Goal: Task Accomplishment & Management: Manage account settings

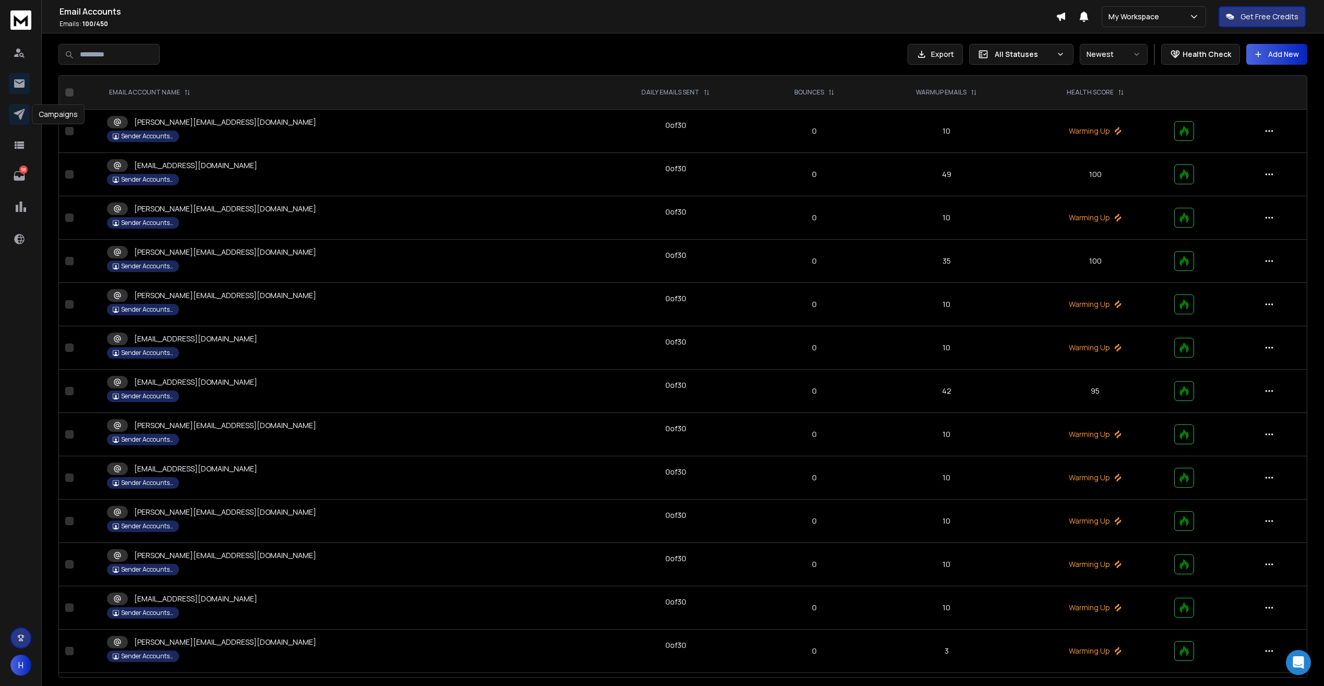
click at [18, 116] on icon at bounding box center [19, 114] width 13 height 13
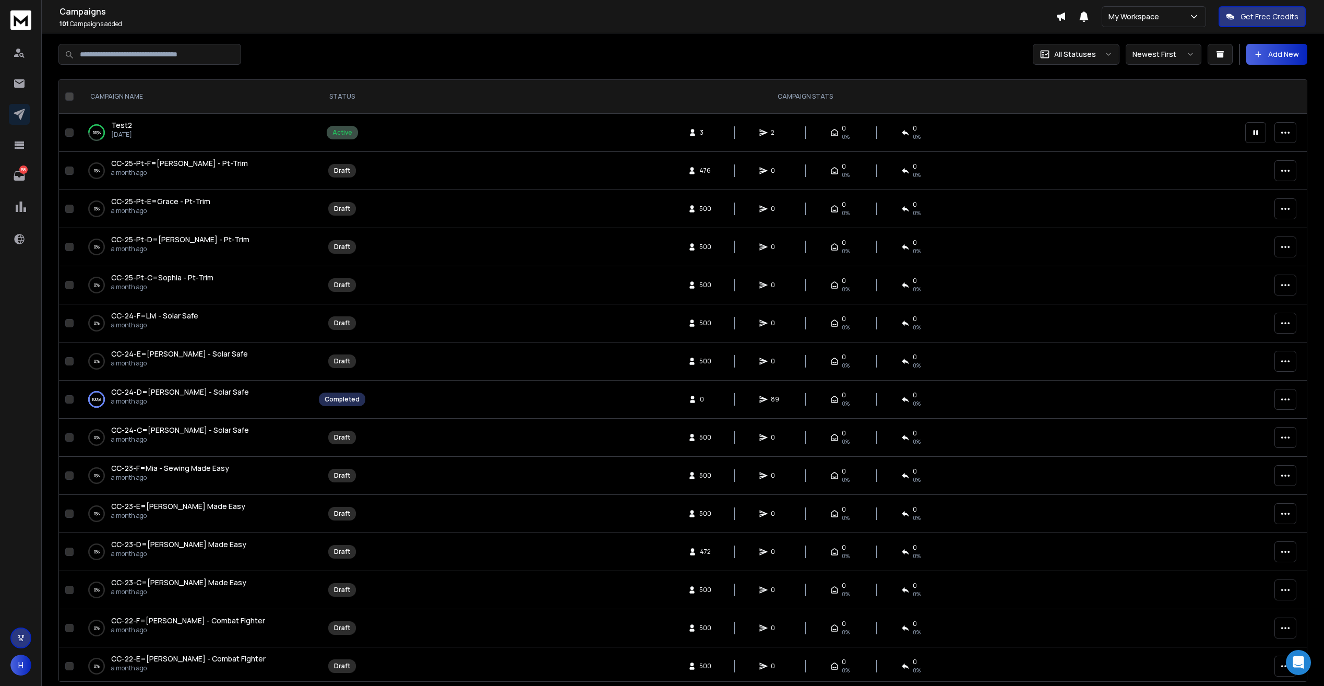
click at [1166, 52] on button "Newest First" at bounding box center [1164, 54] width 76 height 21
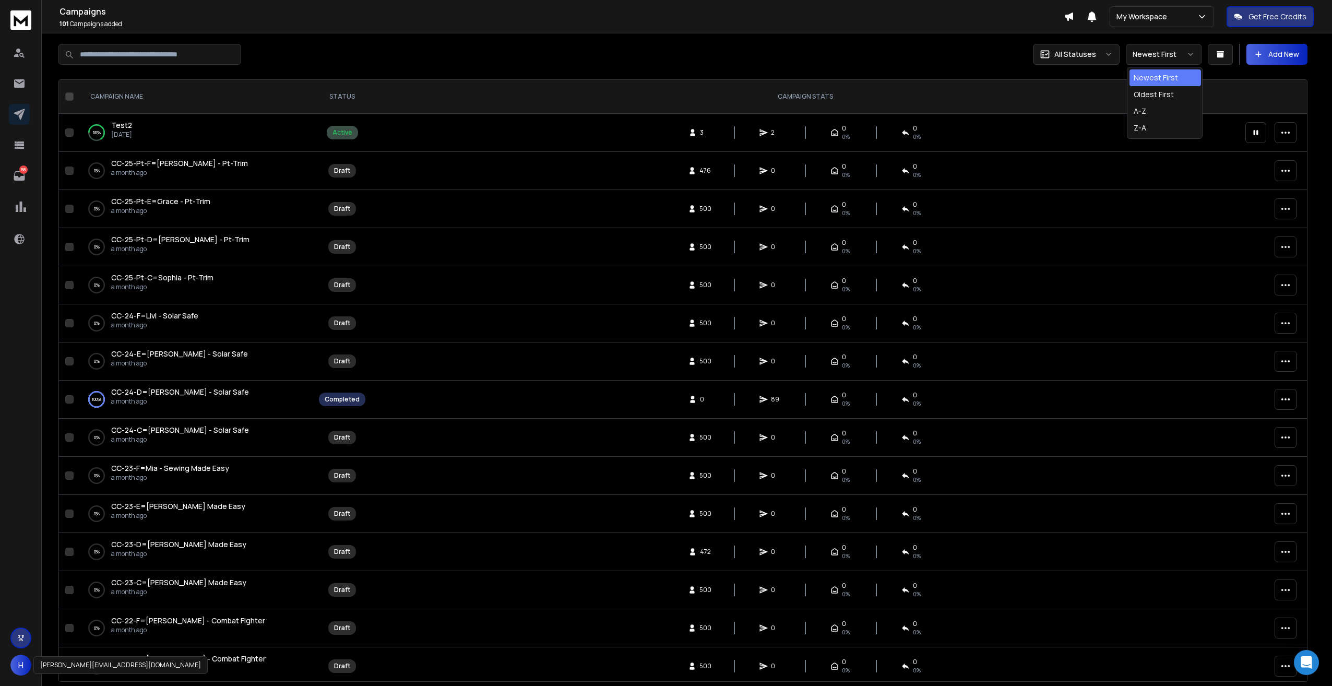
click at [17, 664] on span "H" at bounding box center [20, 665] width 21 height 21
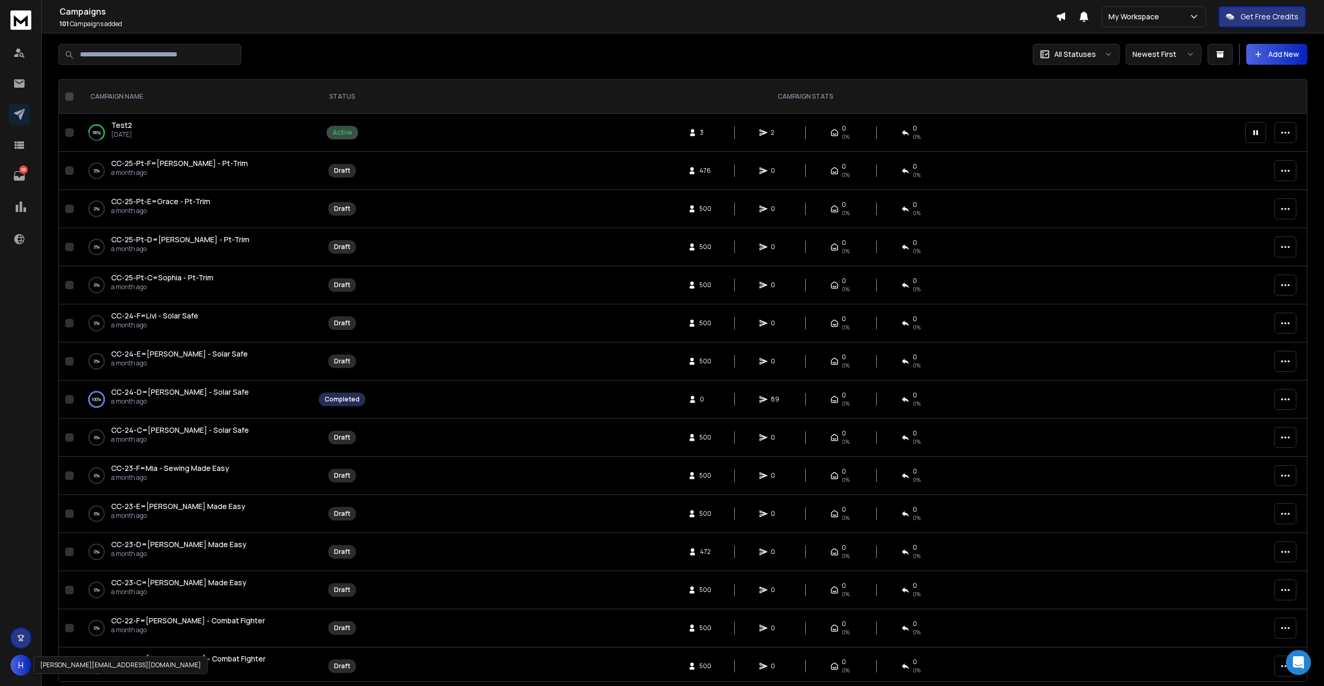
click at [22, 666] on span "H" at bounding box center [20, 665] width 21 height 21
click at [79, 614] on p "Help Center" at bounding box center [71, 614] width 42 height 10
click at [17, 116] on icon at bounding box center [19, 114] width 13 height 13
click at [1165, 60] on button "Newest First" at bounding box center [1164, 54] width 76 height 21
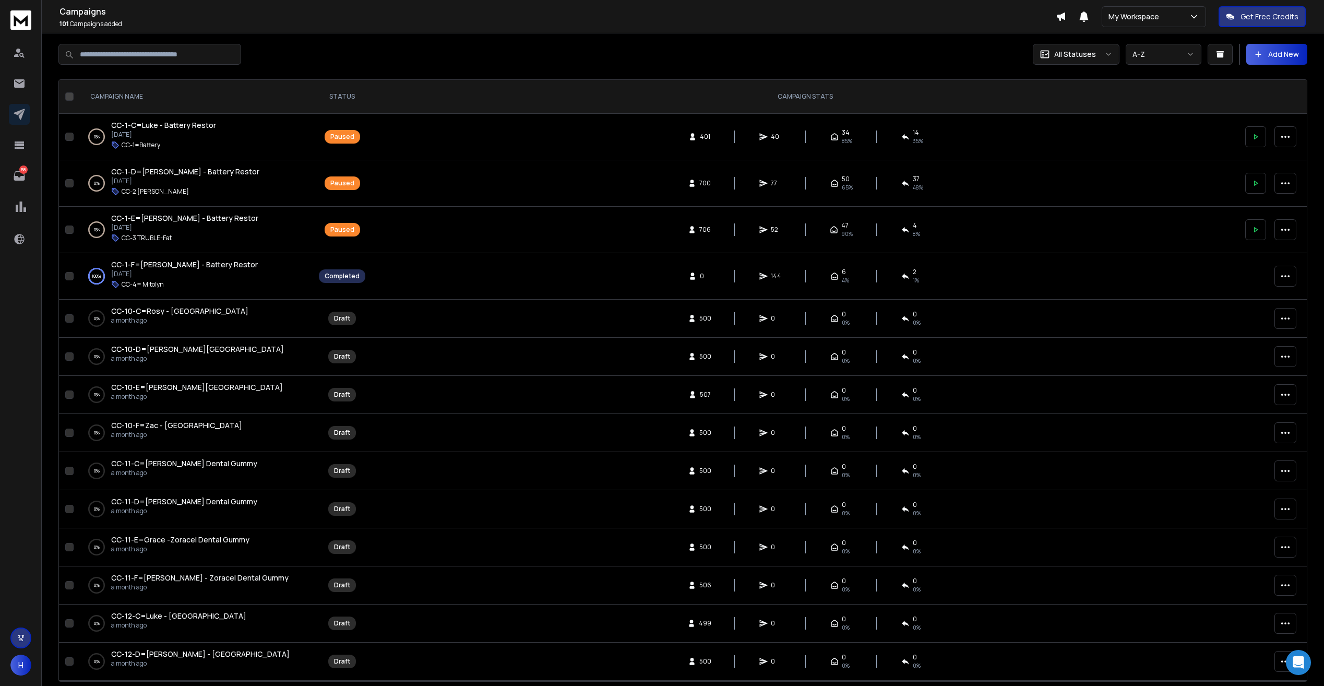
click at [172, 136] on p "[DATE]" at bounding box center [163, 135] width 105 height 8
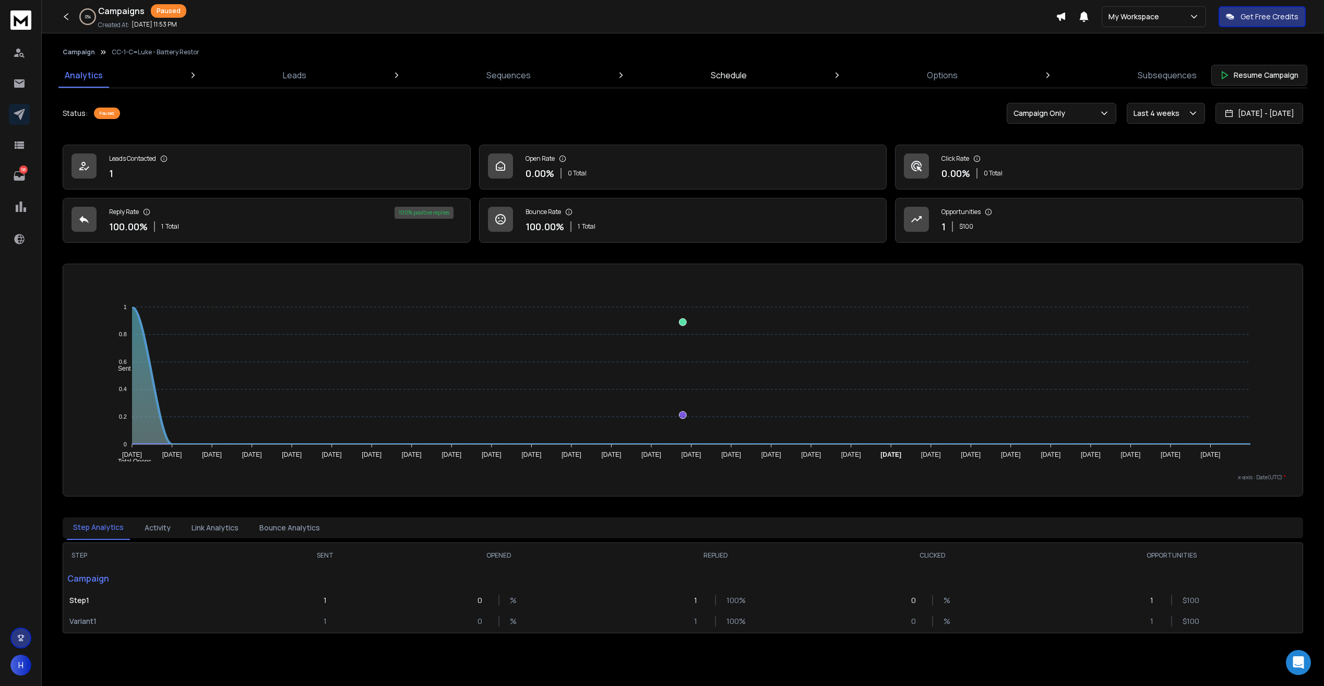
click at [733, 75] on p "Schedule" at bounding box center [729, 75] width 36 height 13
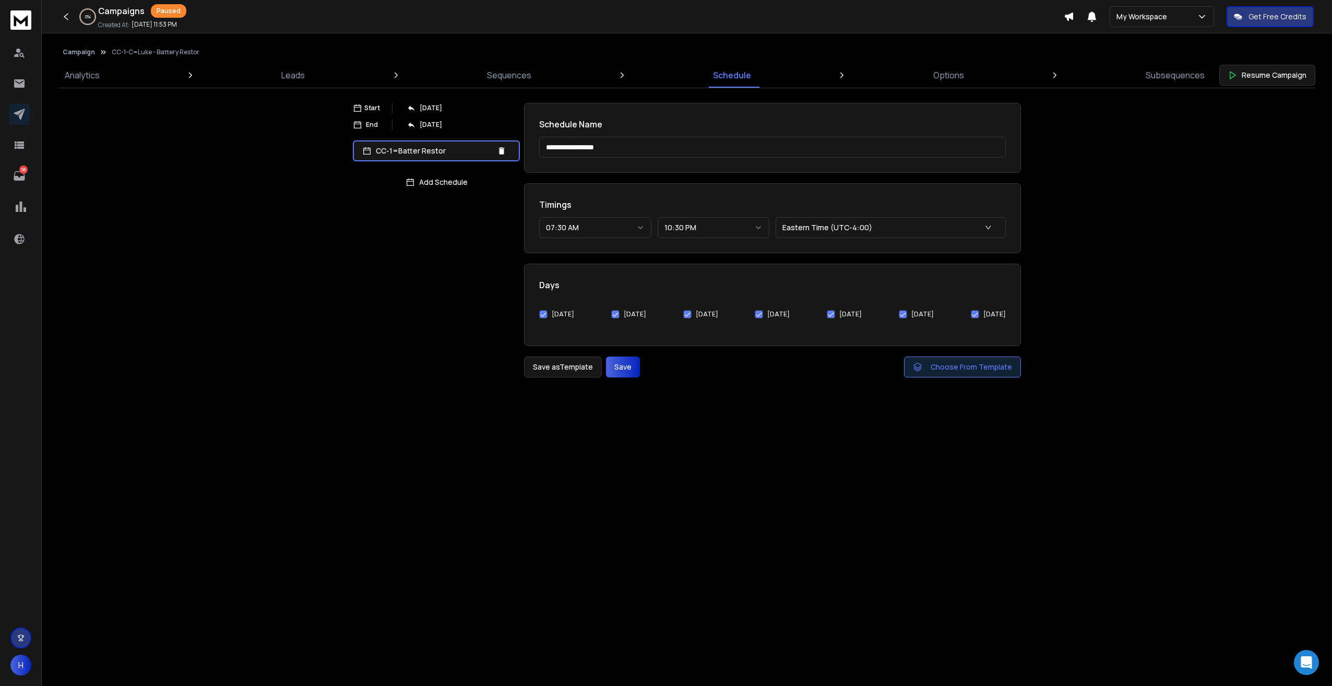
click at [964, 364] on span "Choose From Template" at bounding box center [971, 367] width 81 height 10
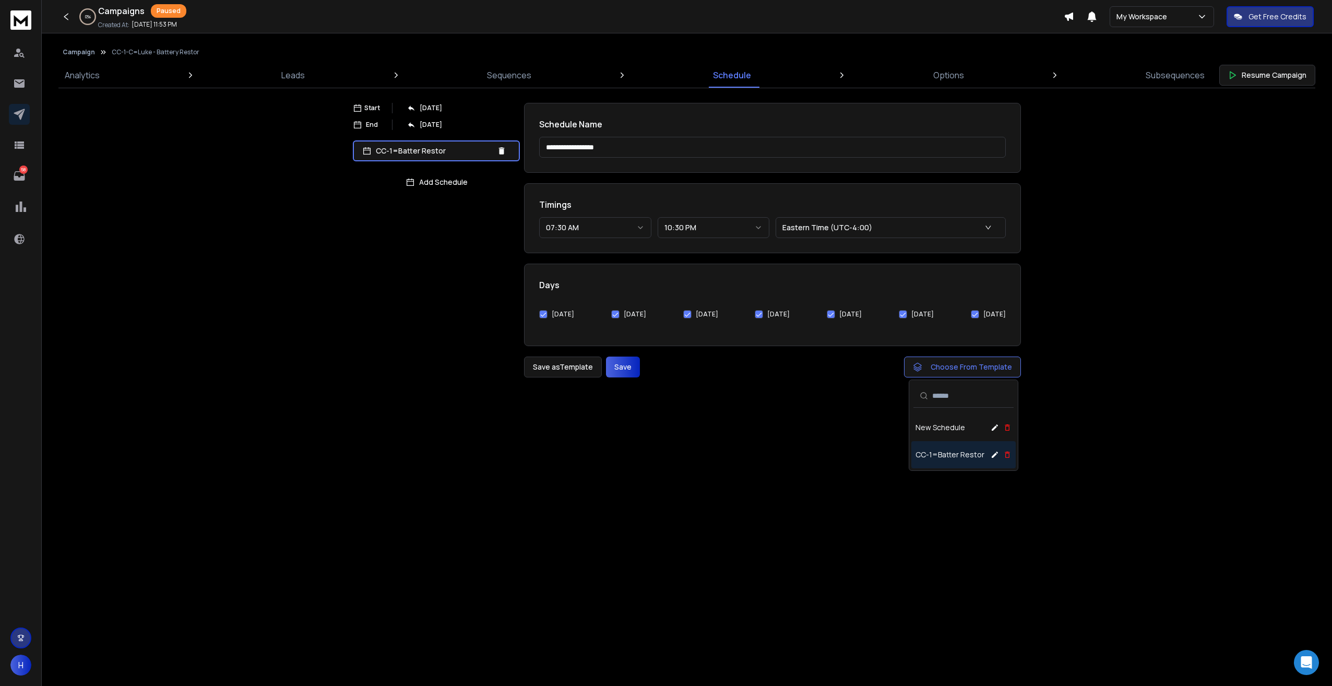
click at [972, 453] on p "CC-1=Batter Restor" at bounding box center [950, 454] width 69 height 10
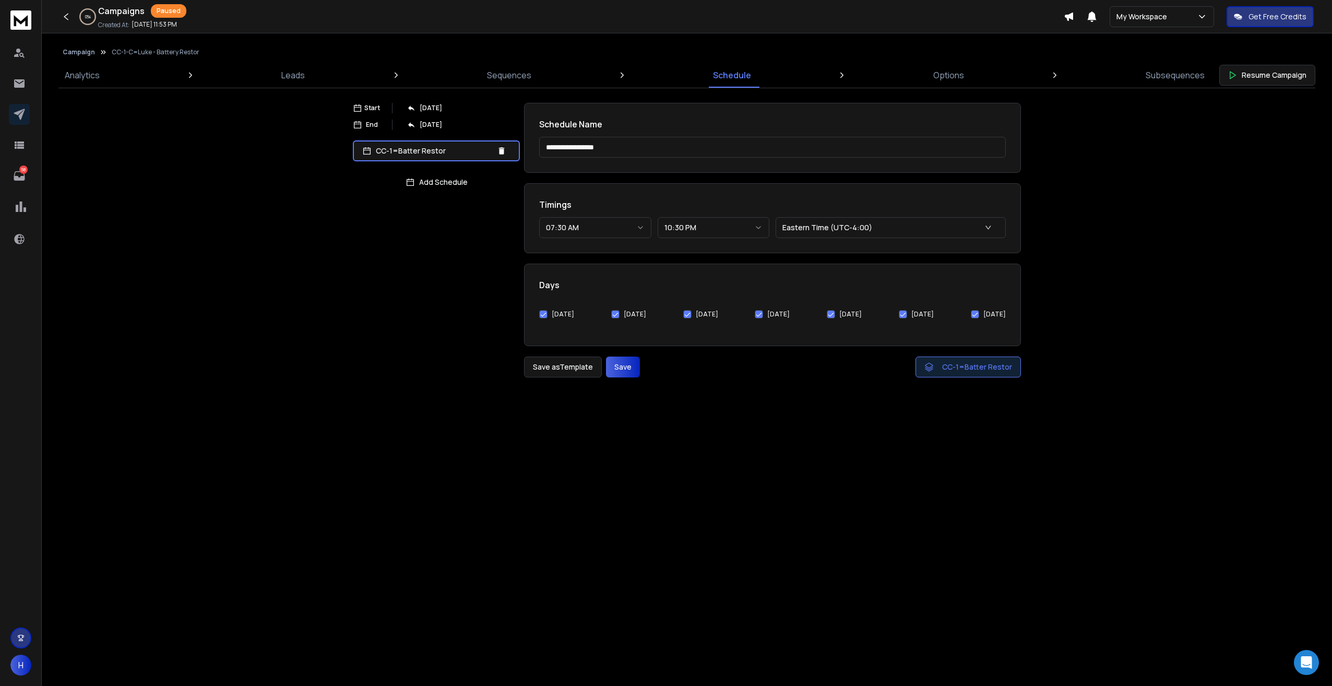
click at [973, 367] on span "CC-1=Batter Restor" at bounding box center [977, 367] width 70 height 10
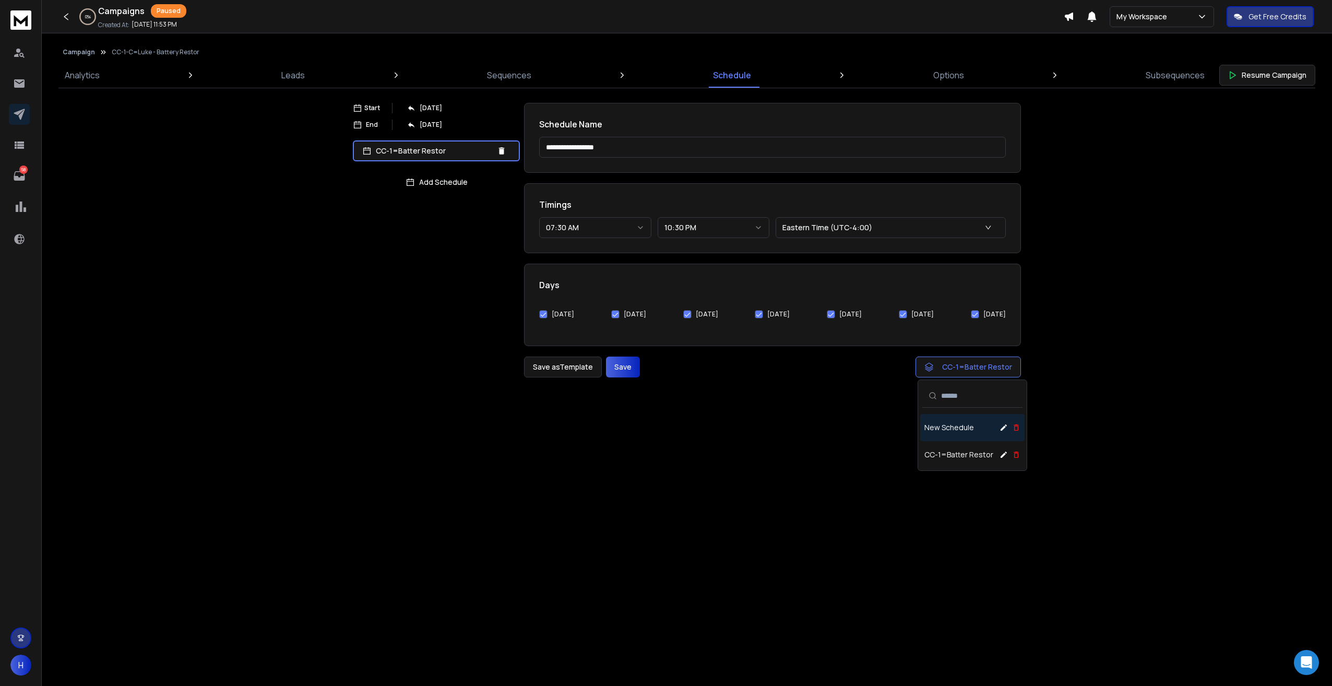
click at [952, 421] on div "New Schedule" at bounding box center [973, 427] width 96 height 21
select select "********"
type input "**********"
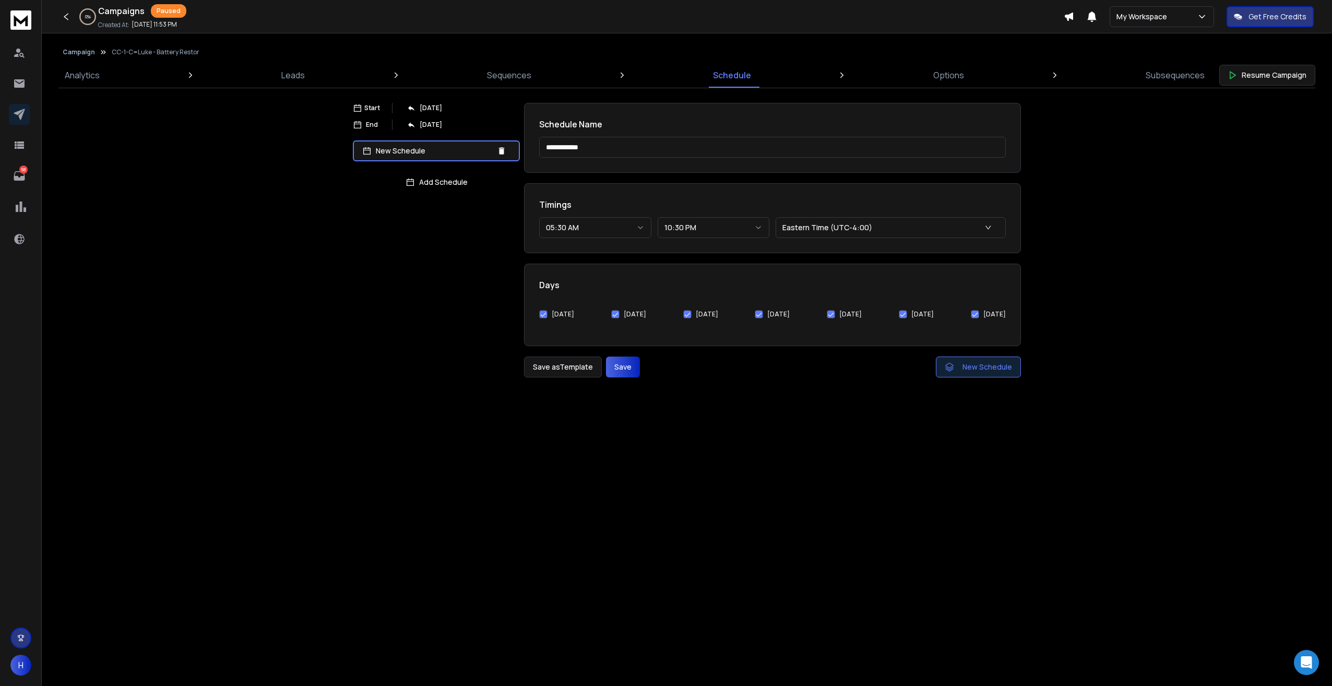
click at [990, 362] on span "New Schedule" at bounding box center [988, 367] width 50 height 10
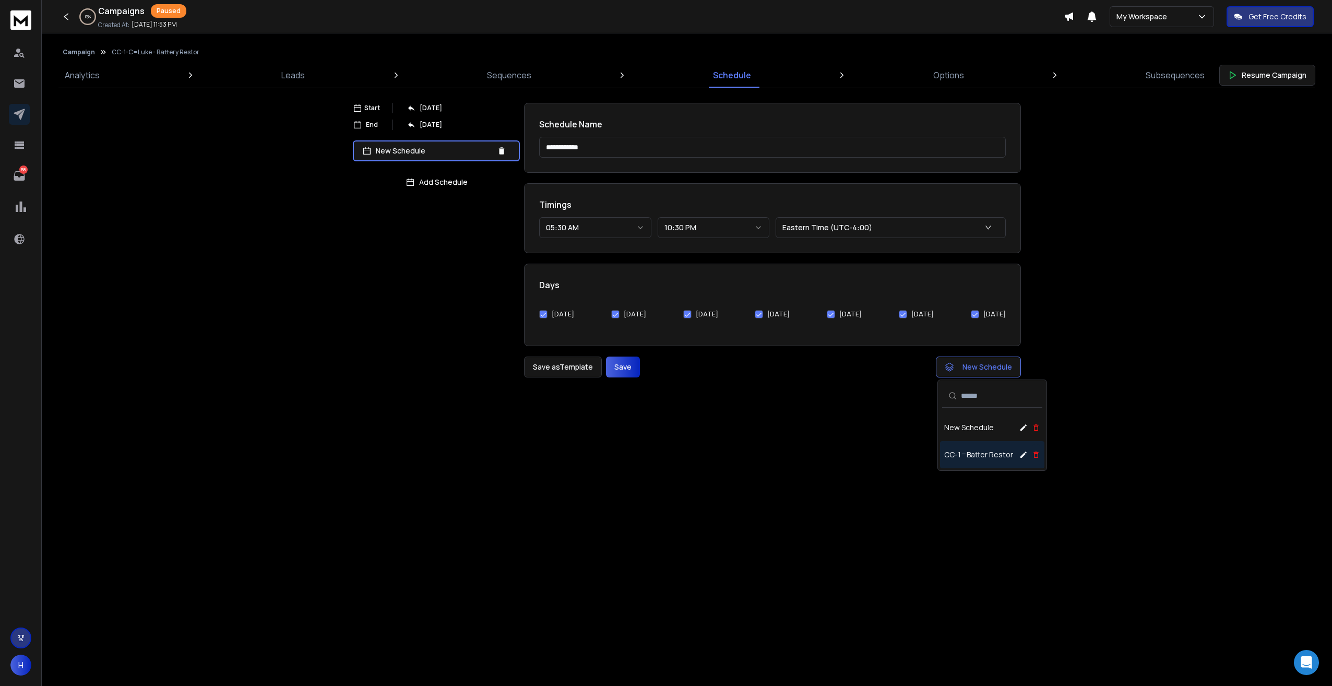
click at [1040, 454] on icon at bounding box center [1036, 455] width 8 height 8
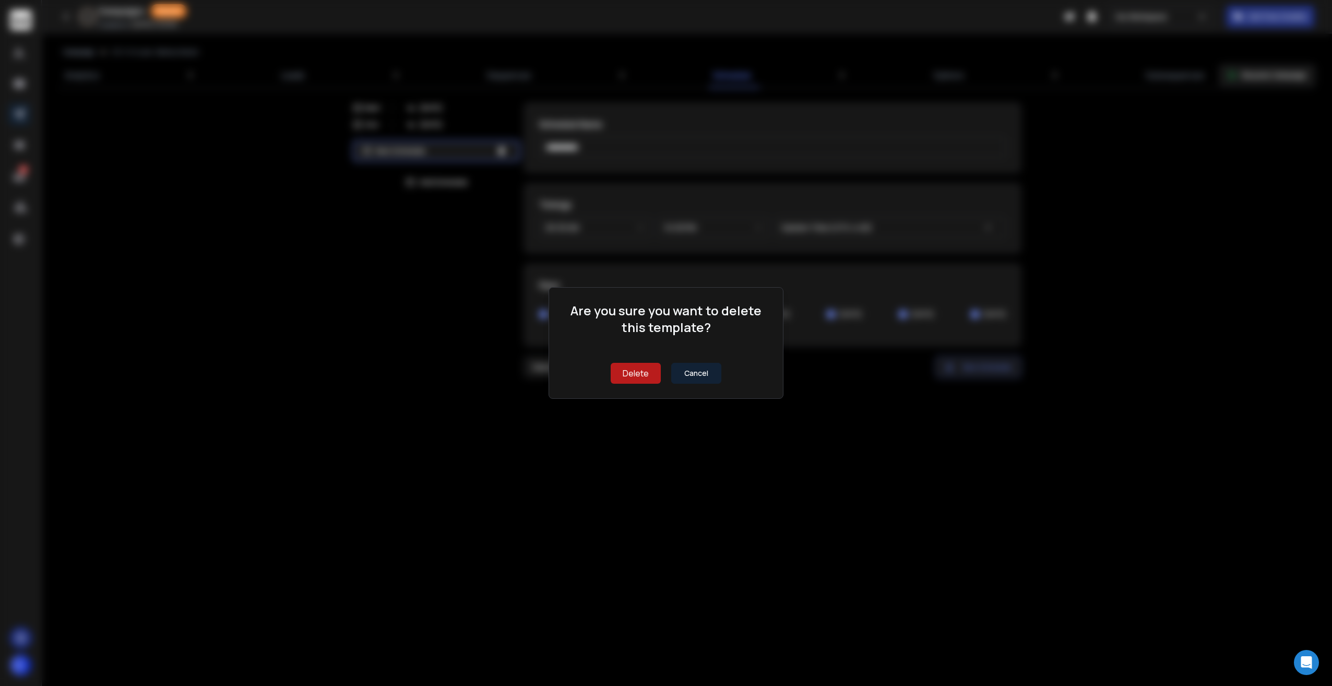
click at [650, 371] on button "Delete" at bounding box center [636, 373] width 50 height 21
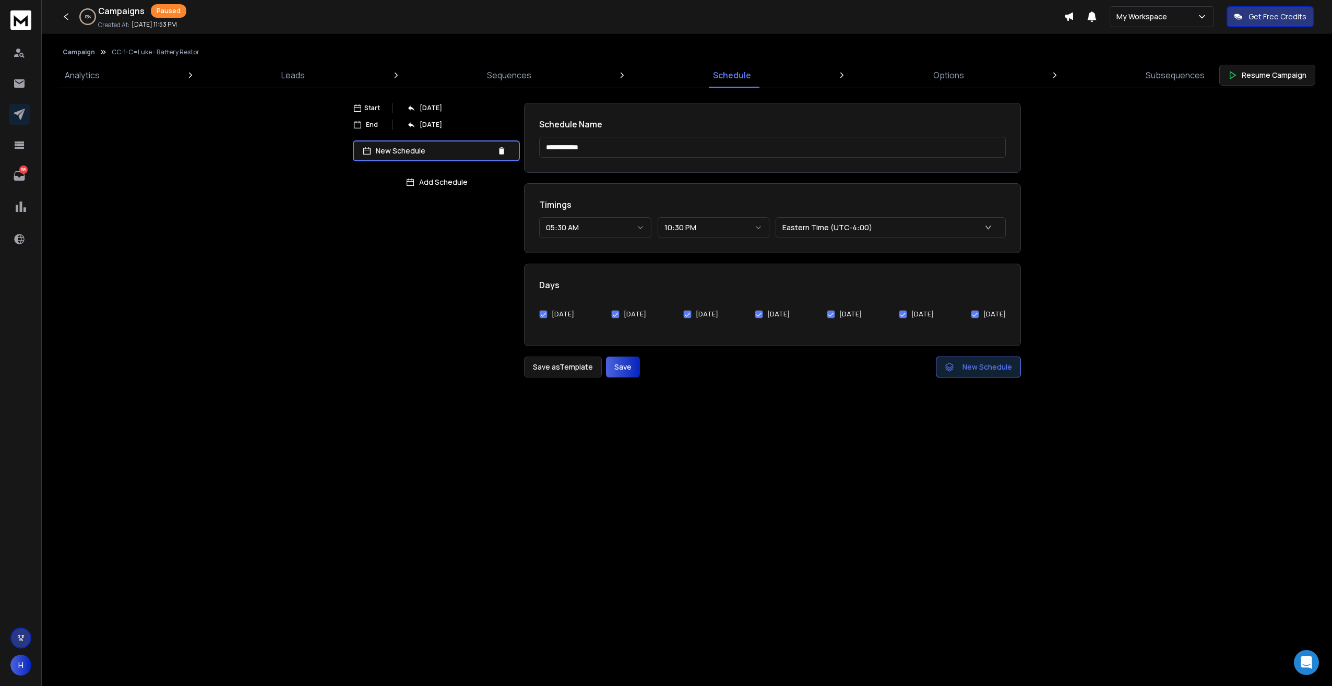
click at [978, 368] on span "New Schedule" at bounding box center [988, 367] width 50 height 10
click at [1038, 427] on icon at bounding box center [1034, 427] width 8 height 8
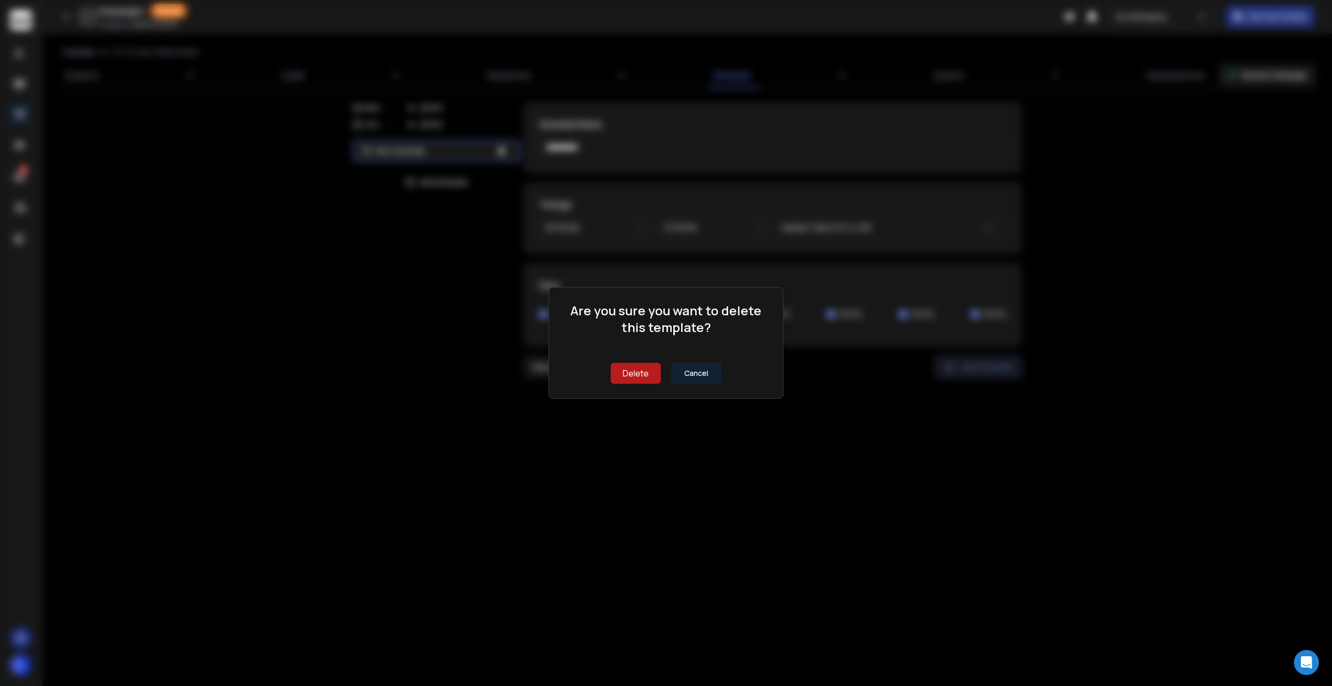
click at [638, 371] on button "Delete" at bounding box center [636, 373] width 50 height 21
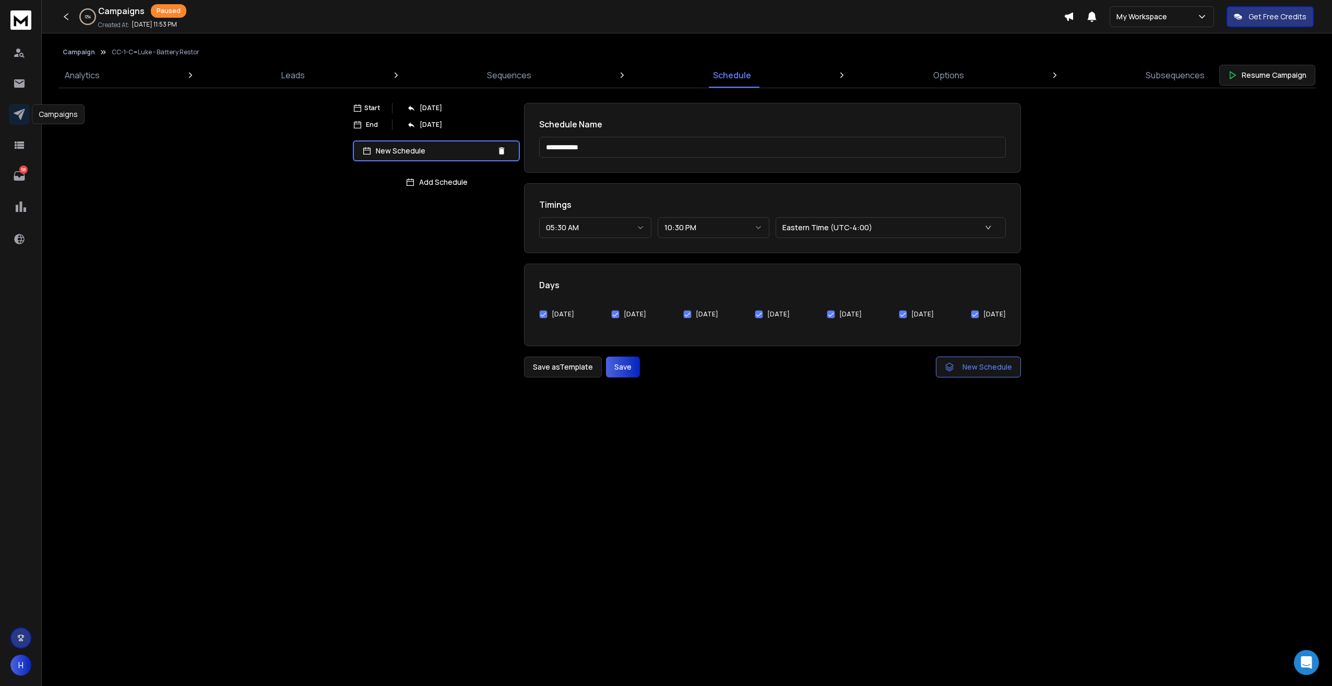
click at [16, 114] on icon at bounding box center [19, 114] width 11 height 11
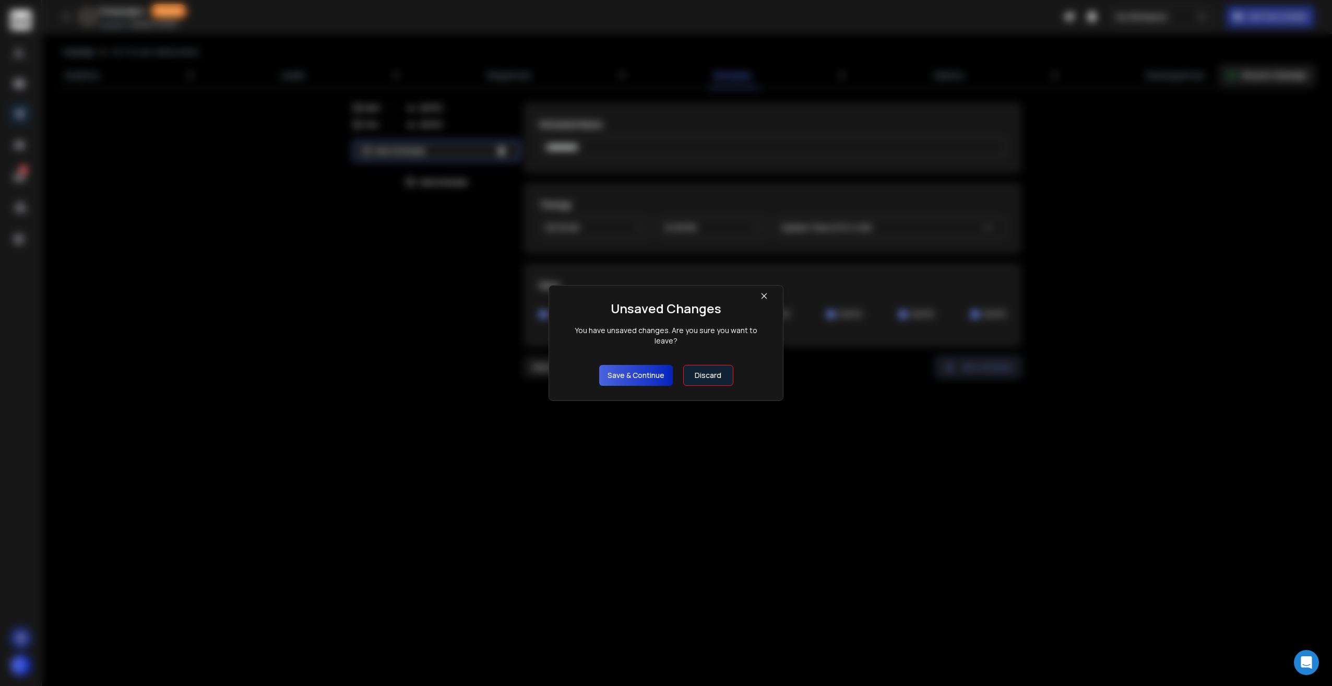
click at [643, 365] on button "Save & Continue" at bounding box center [636, 375] width 74 height 21
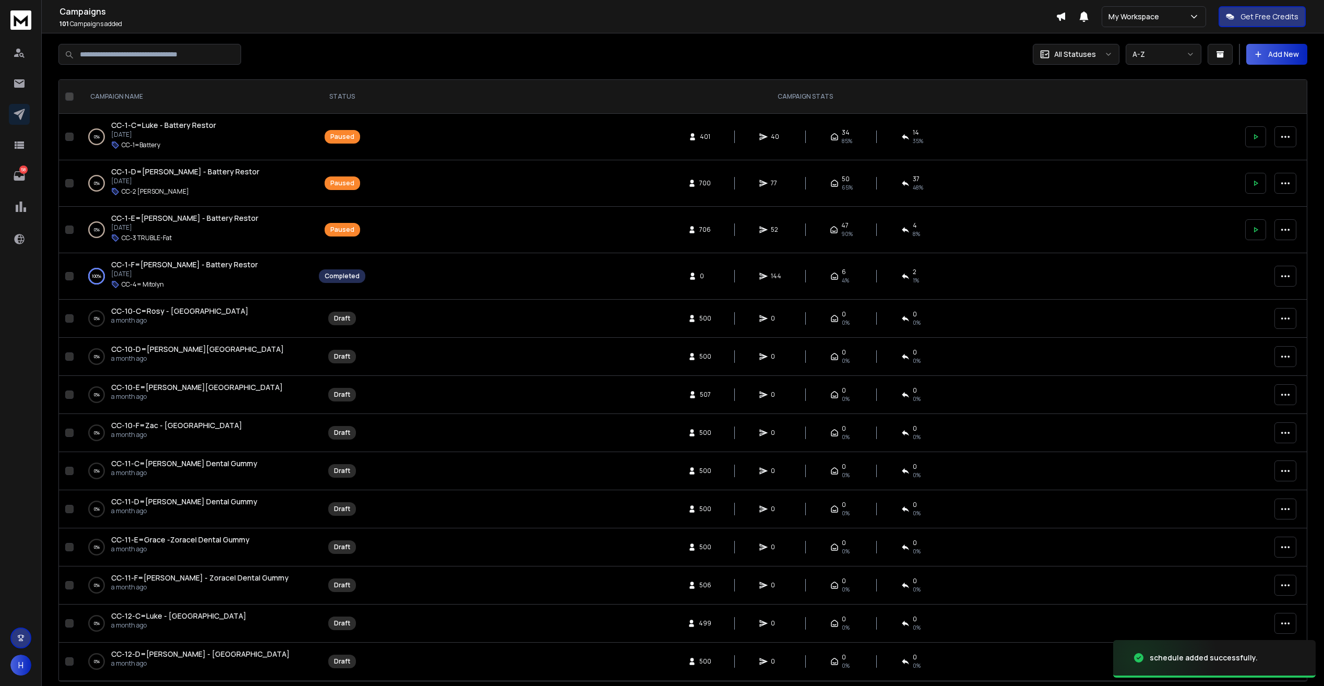
click at [170, 179] on p "[DATE]" at bounding box center [185, 181] width 148 height 8
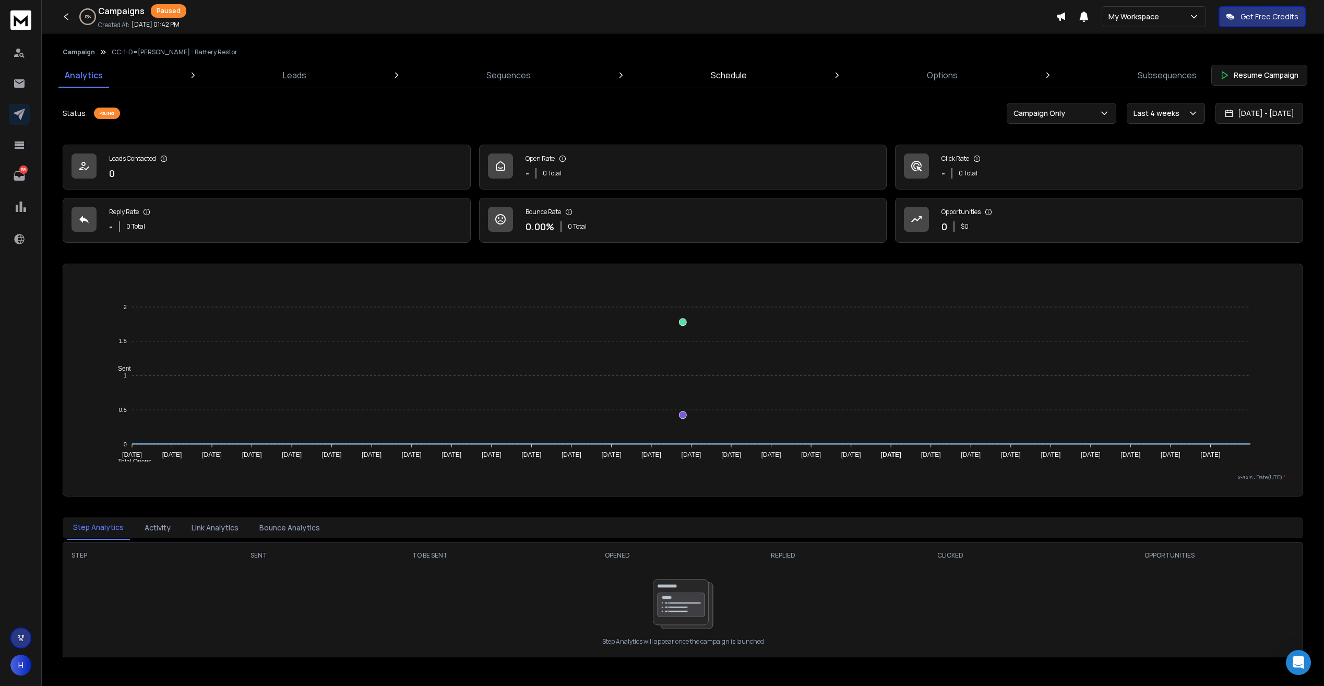
click at [737, 79] on p "Schedule" at bounding box center [729, 75] width 36 height 13
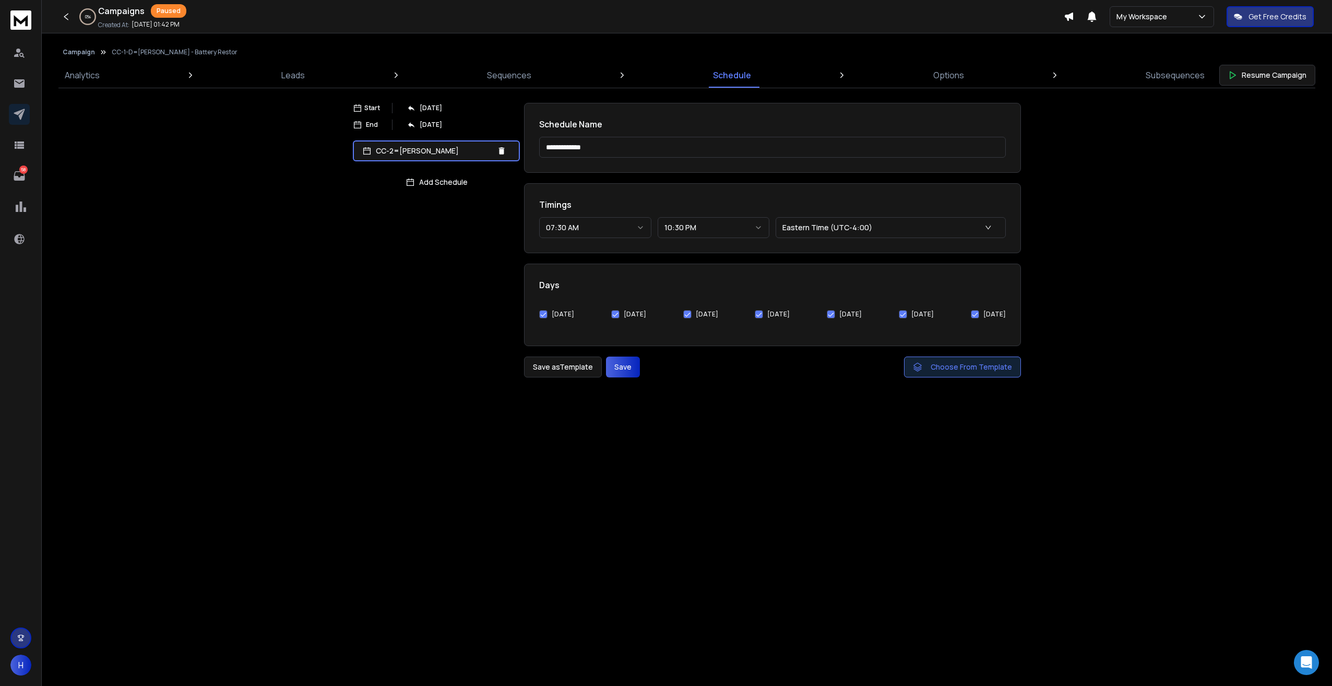
click at [986, 368] on span "Choose From Template" at bounding box center [971, 367] width 81 height 10
click at [16, 115] on icon at bounding box center [19, 114] width 13 height 13
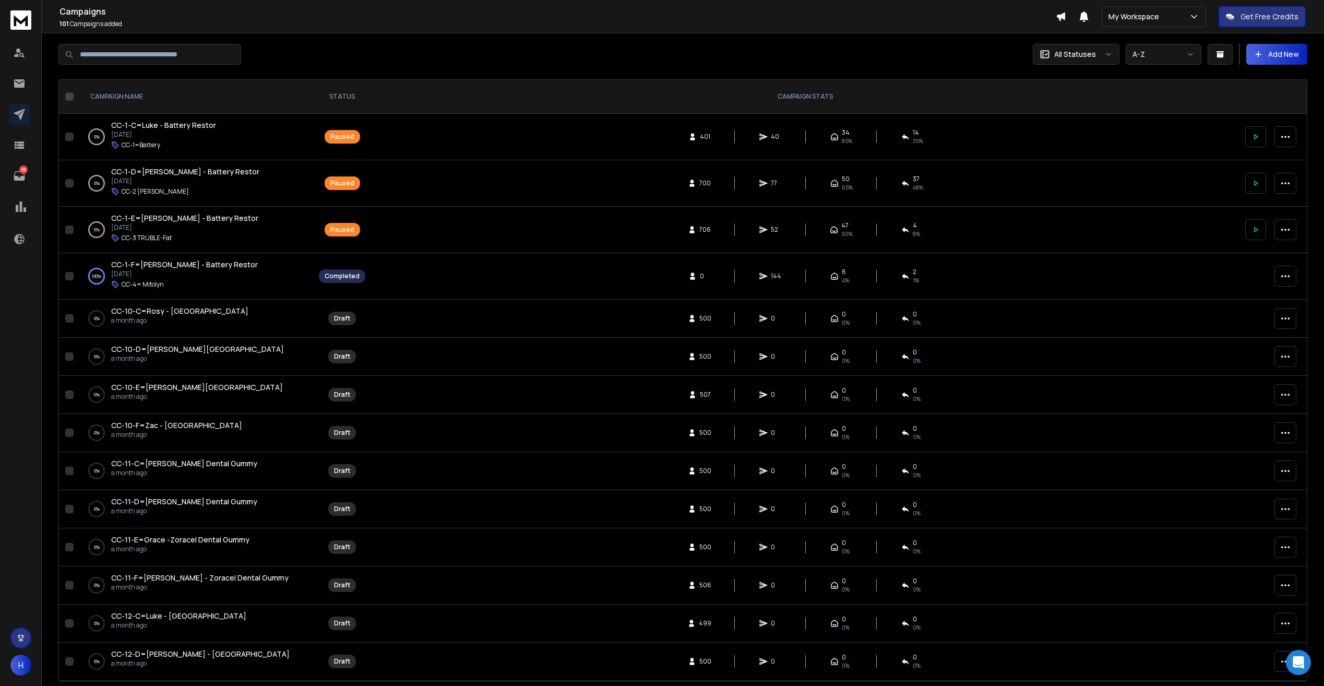
click at [170, 228] on p "[DATE]" at bounding box center [184, 227] width 147 height 8
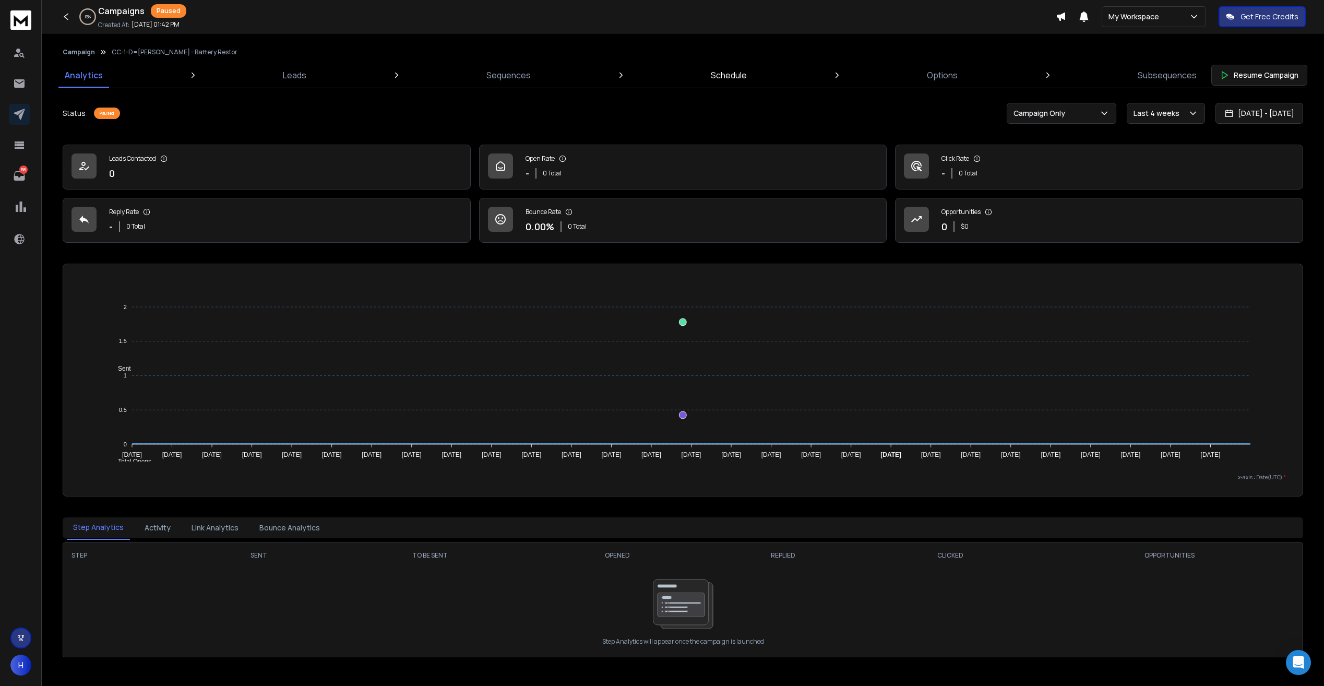
click at [736, 72] on p "Schedule" at bounding box center [729, 75] width 36 height 13
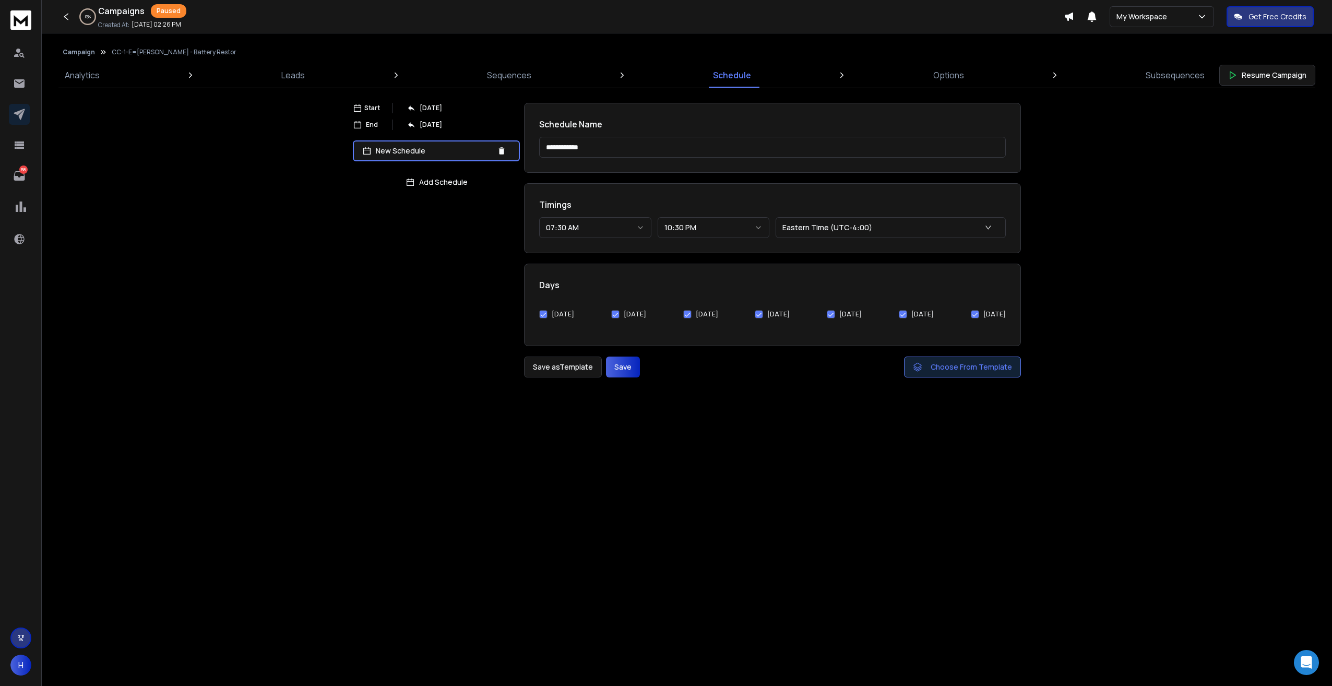
click at [972, 362] on span "Choose From Template" at bounding box center [971, 367] width 81 height 10
click at [20, 110] on icon at bounding box center [19, 114] width 11 height 11
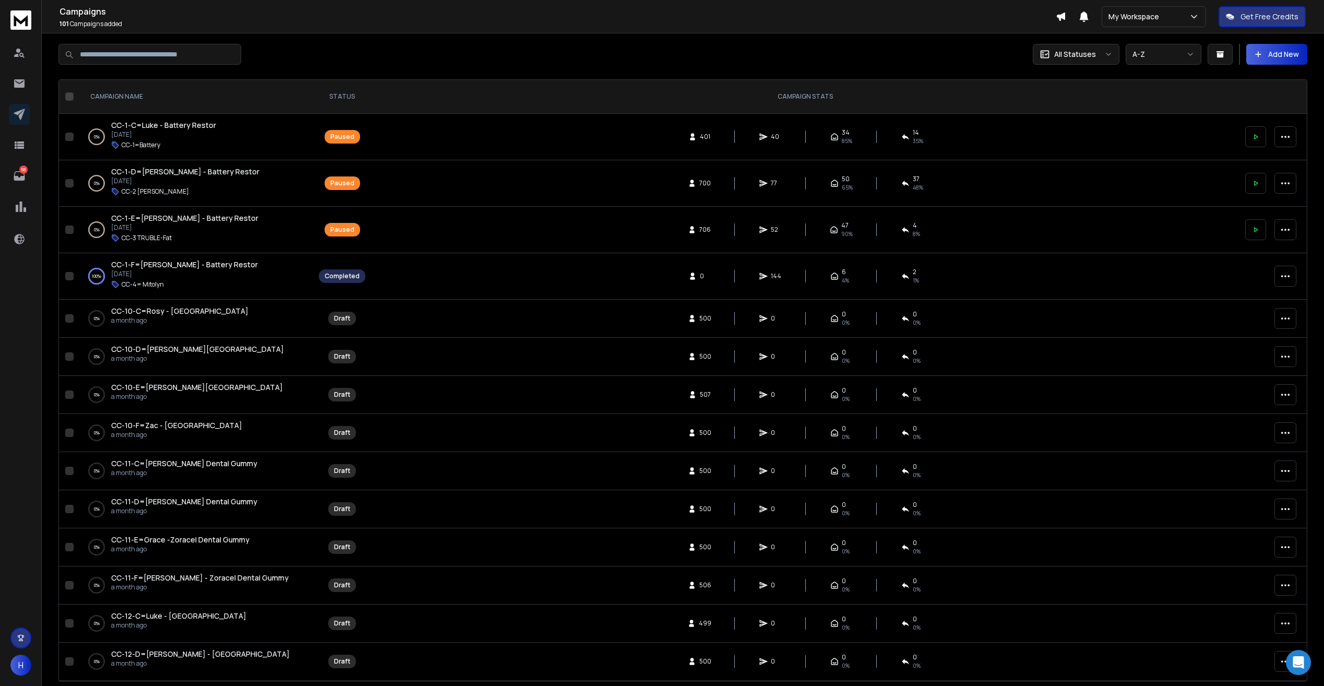
click at [210, 231] on p "[DATE]" at bounding box center [184, 227] width 147 height 8
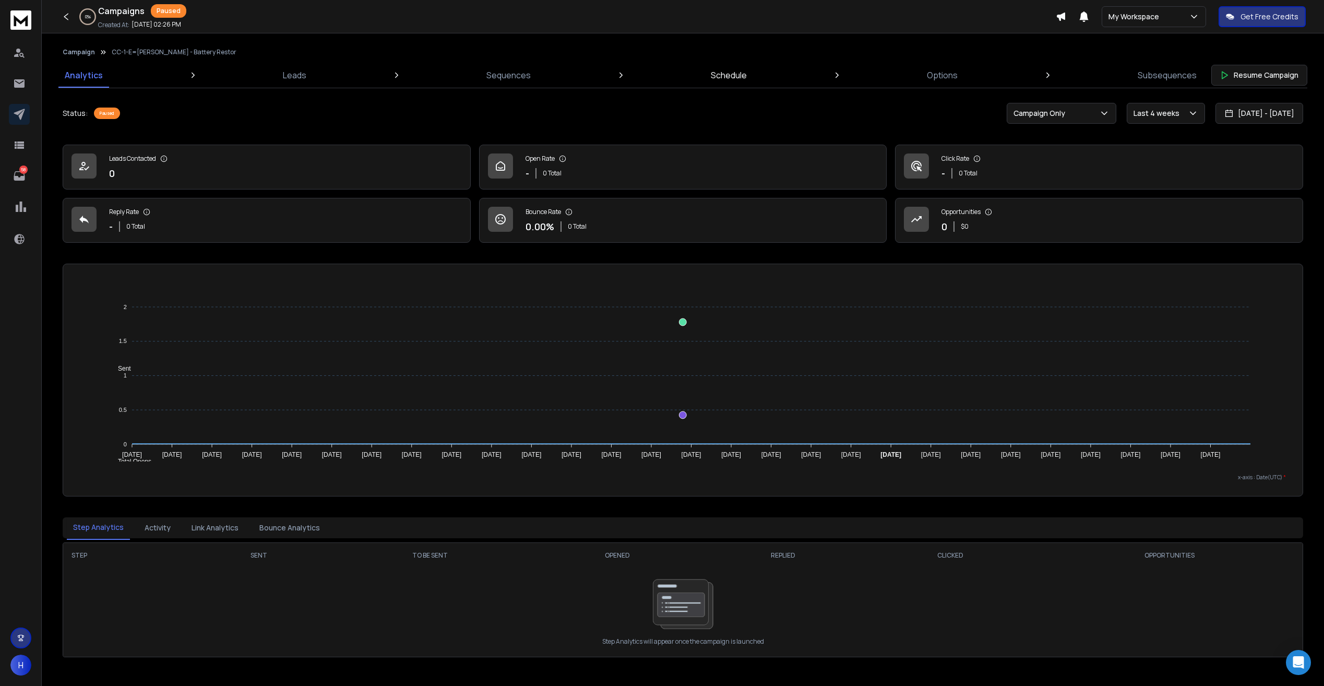
click at [735, 80] on p "Schedule" at bounding box center [729, 75] width 36 height 13
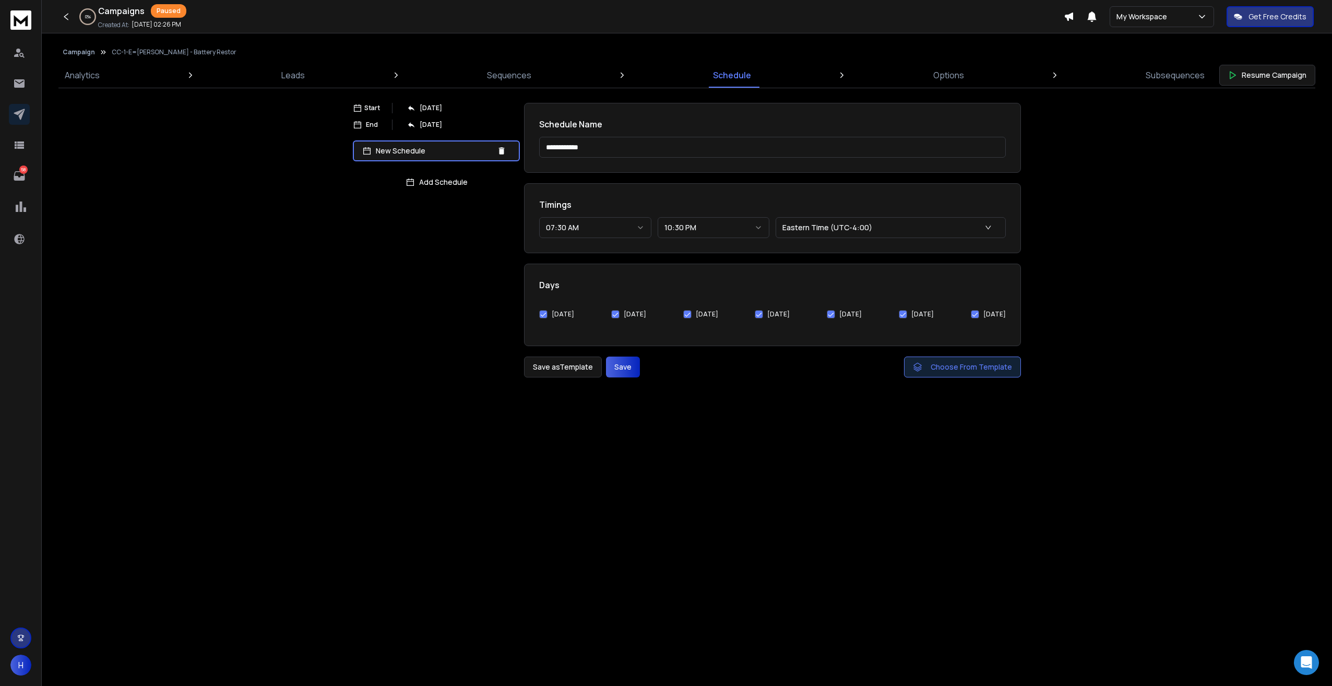
click at [969, 365] on span "Choose From Template" at bounding box center [971, 367] width 81 height 10
click at [514, 72] on p "Sequences" at bounding box center [509, 75] width 44 height 13
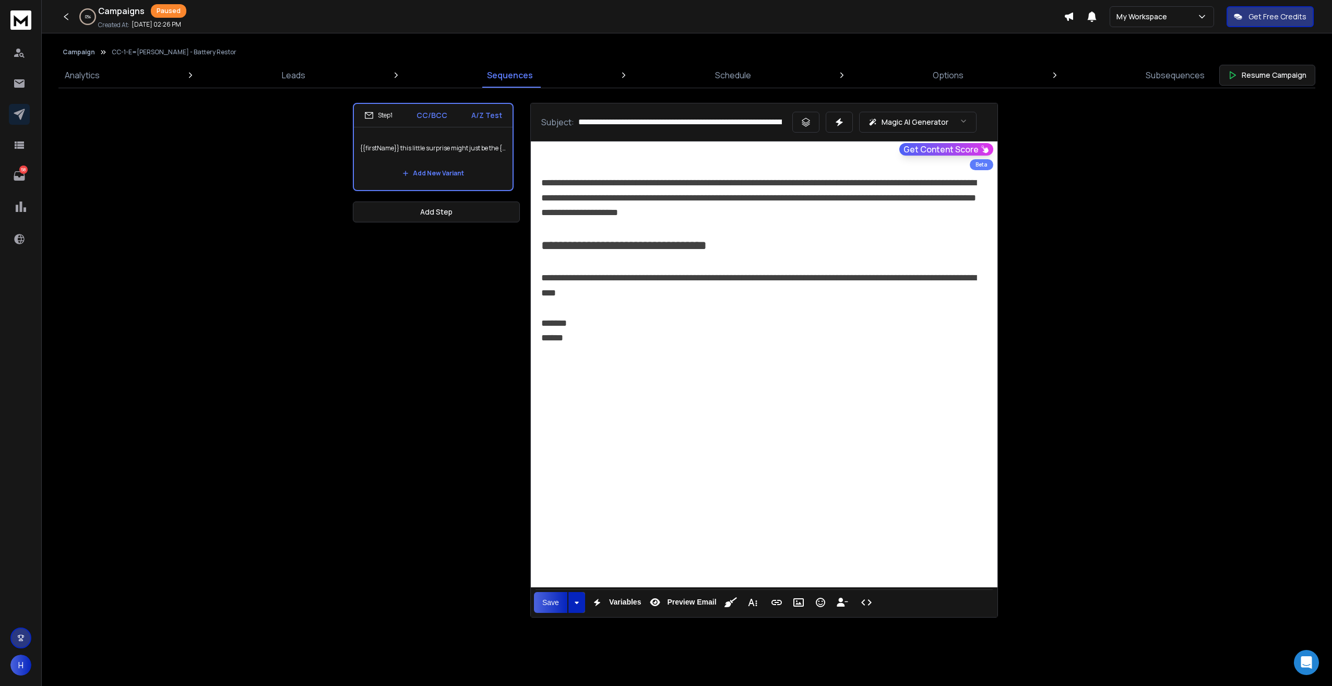
click at [582, 600] on icon "button" at bounding box center [577, 602] width 13 height 6
click at [755, 601] on icon "button" at bounding box center [753, 602] width 13 height 13
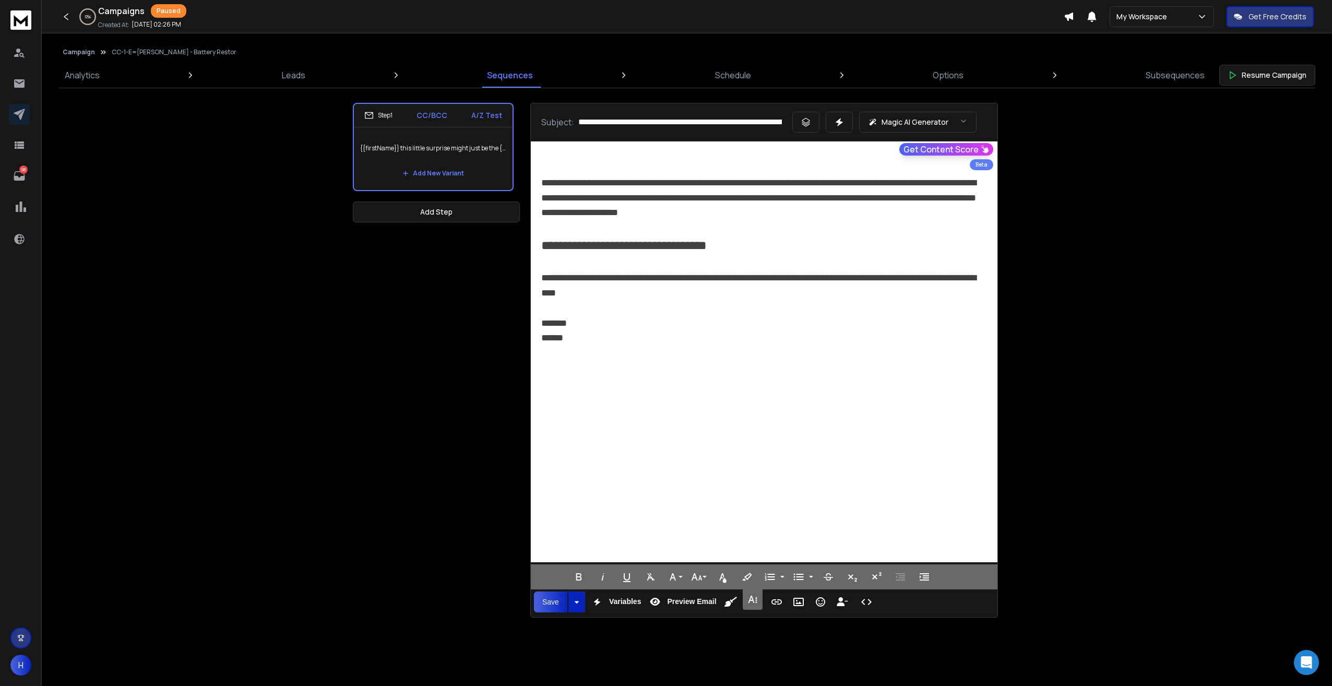
click at [582, 599] on icon "button" at bounding box center [577, 602] width 13 height 6
click at [624, 601] on span "Variables" at bounding box center [625, 601] width 37 height 9
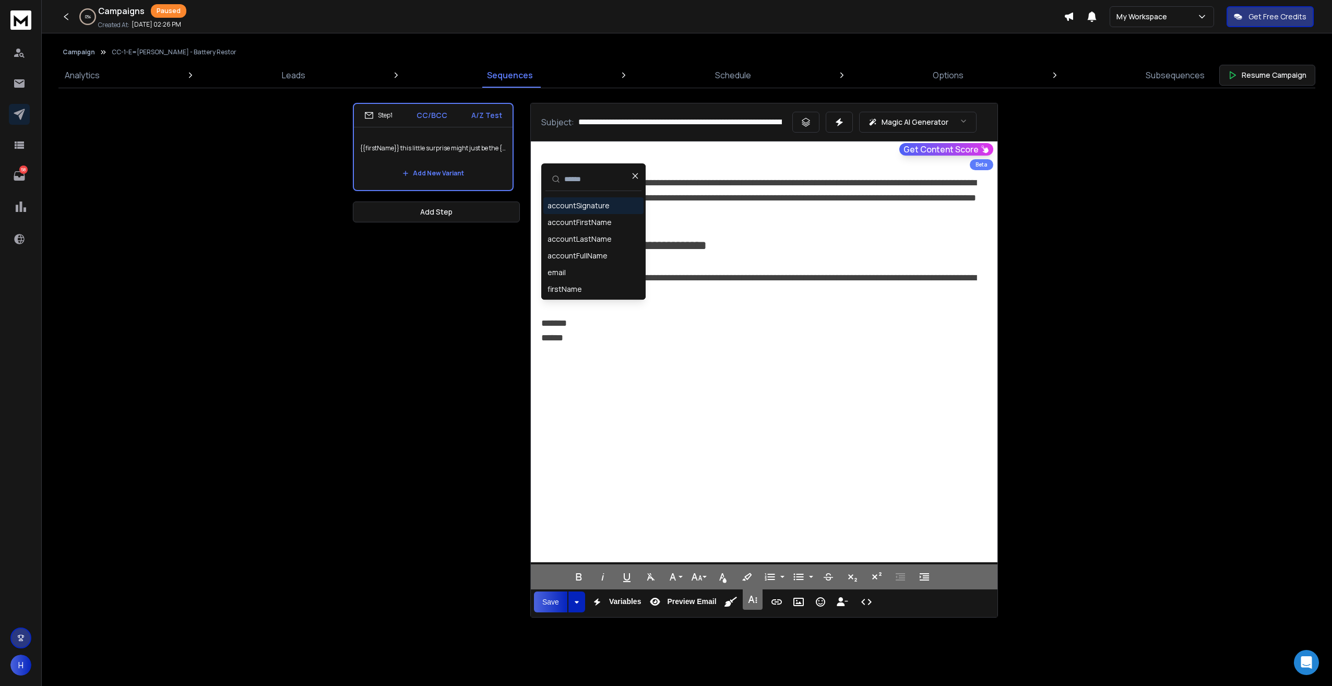
click at [637, 172] on icon at bounding box center [635, 176] width 8 height 8
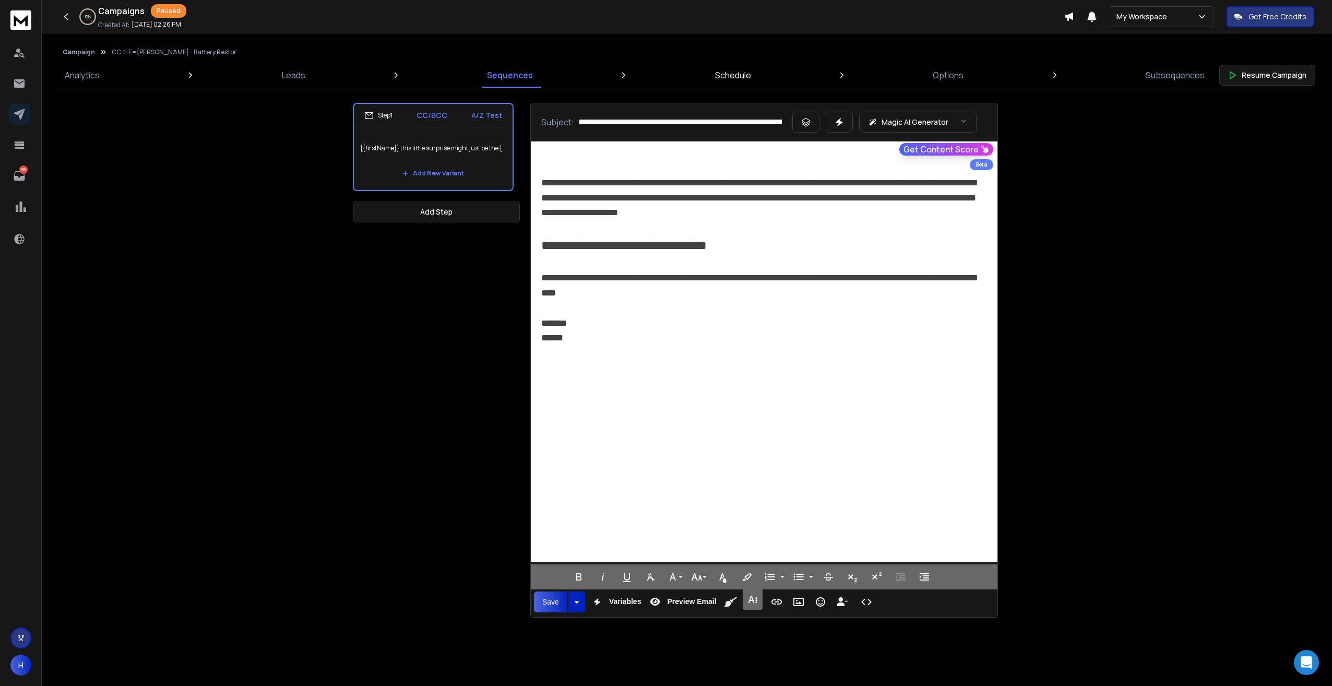
click at [740, 72] on p "Schedule" at bounding box center [733, 75] width 36 height 13
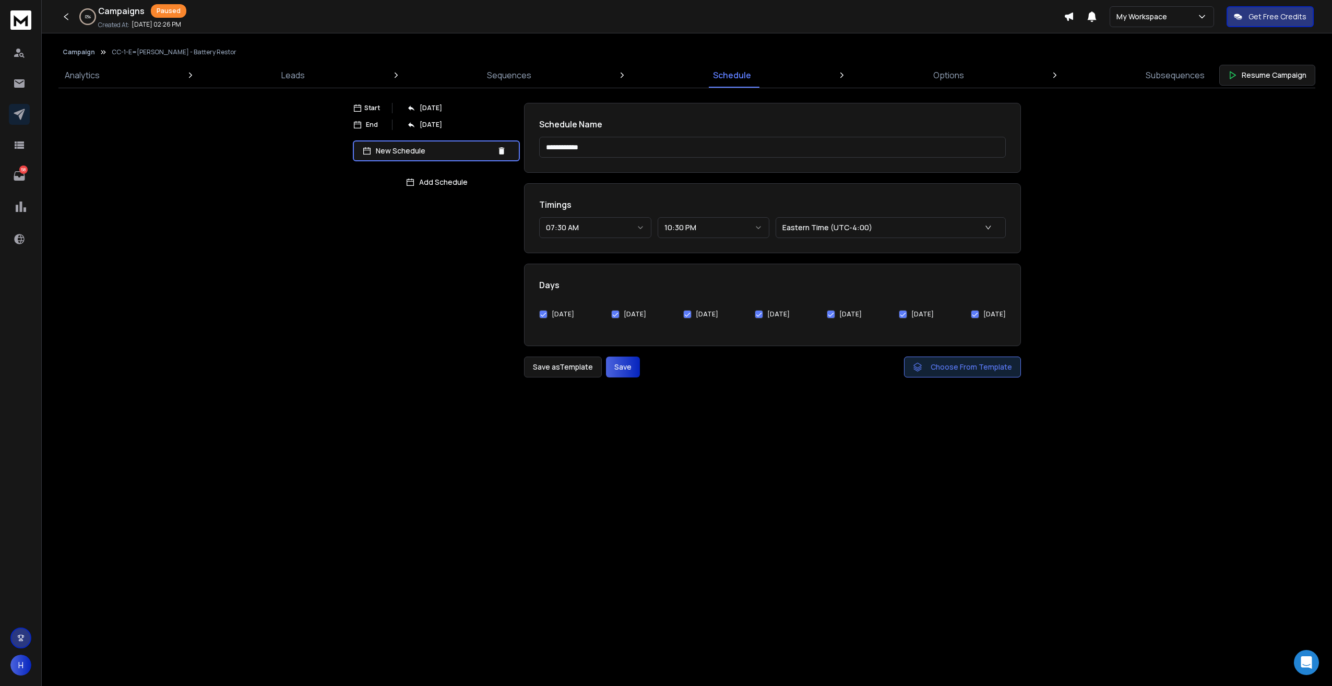
click at [965, 363] on span "Choose From Template" at bounding box center [971, 367] width 81 height 10
click at [17, 115] on icon at bounding box center [19, 114] width 11 height 11
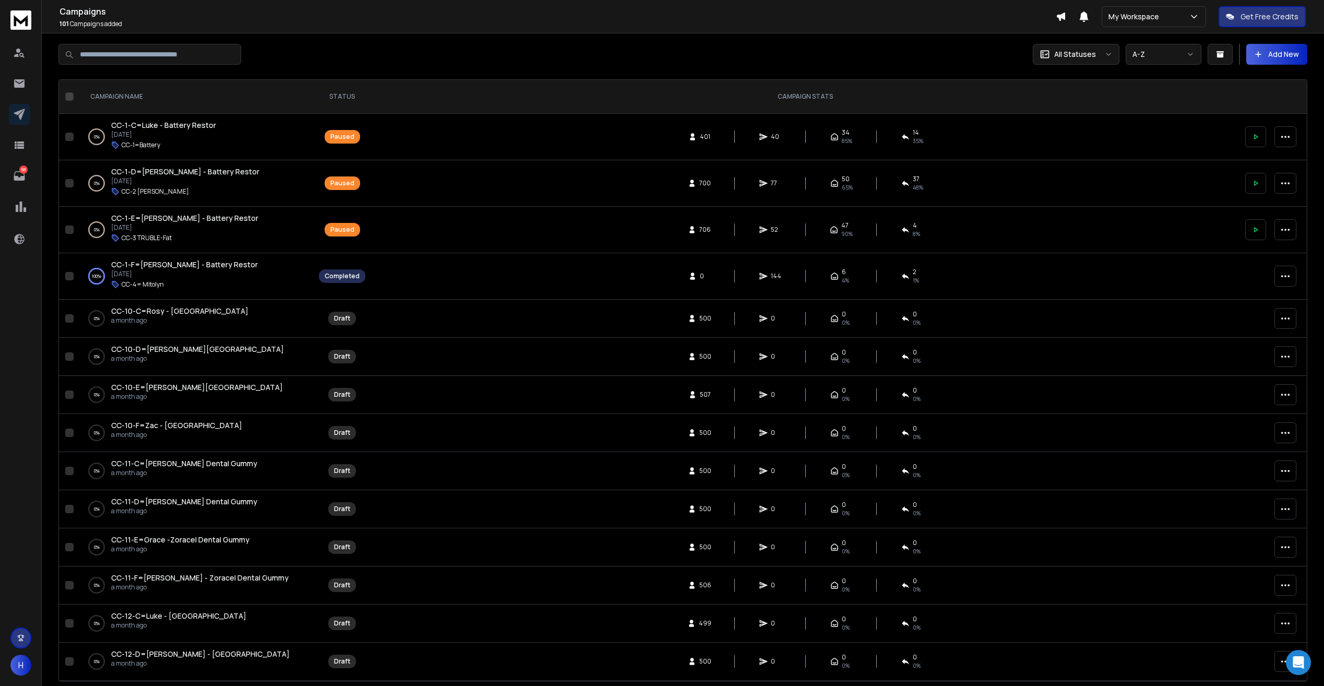
click at [185, 273] on p "[DATE]" at bounding box center [184, 274] width 147 height 8
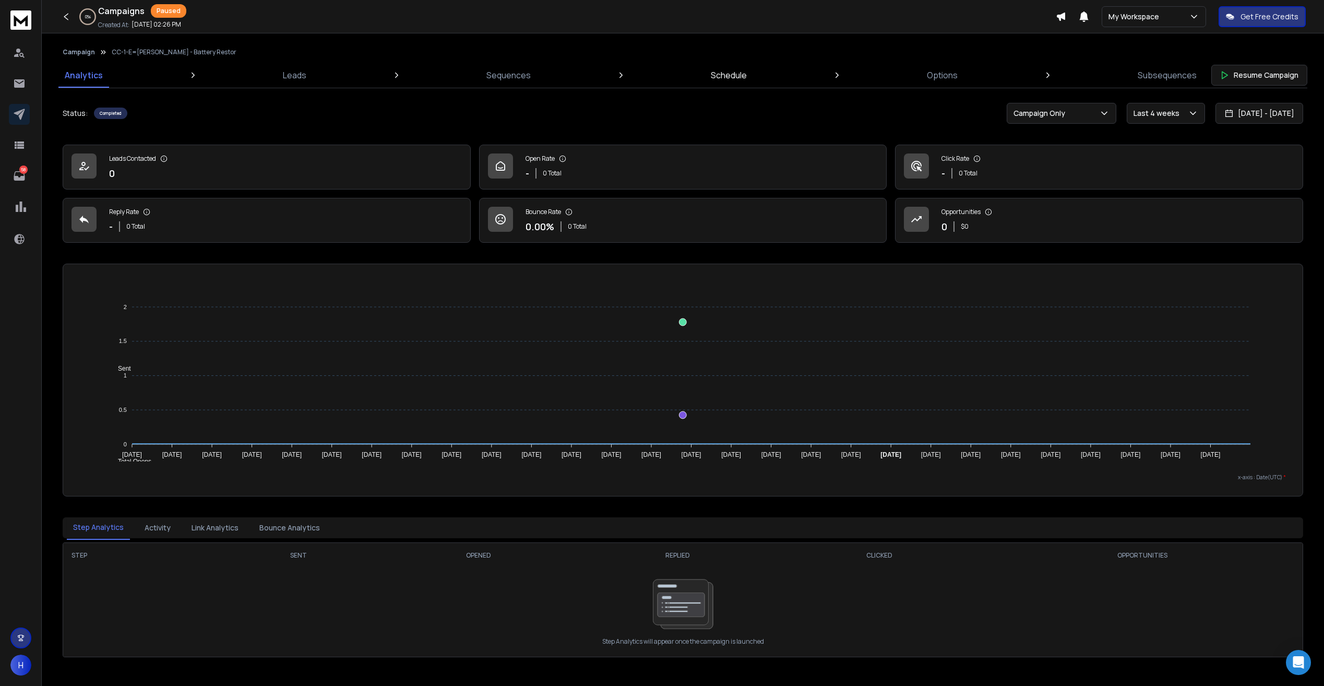
click at [728, 76] on p "Schedule" at bounding box center [729, 75] width 36 height 13
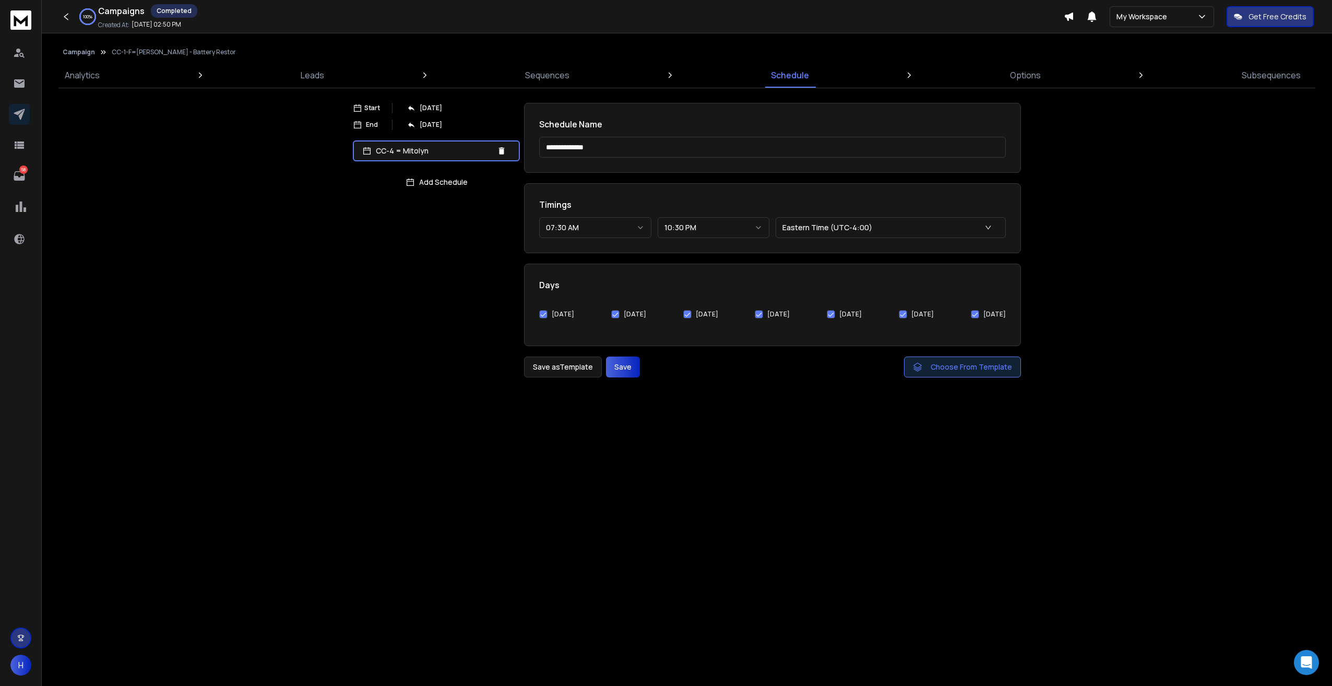
click at [974, 362] on span "Choose From Template" at bounding box center [971, 367] width 81 height 10
click at [18, 109] on icon at bounding box center [19, 114] width 13 height 13
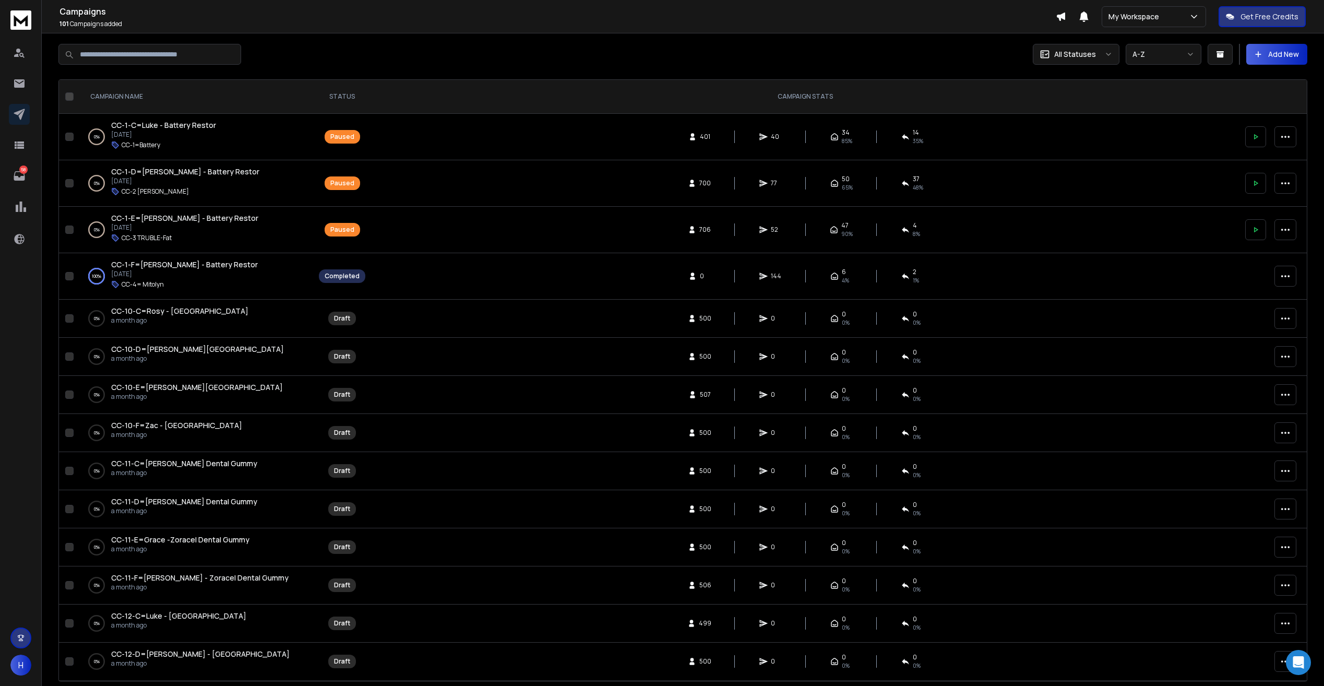
click at [185, 320] on p "a month ago" at bounding box center [179, 320] width 137 height 8
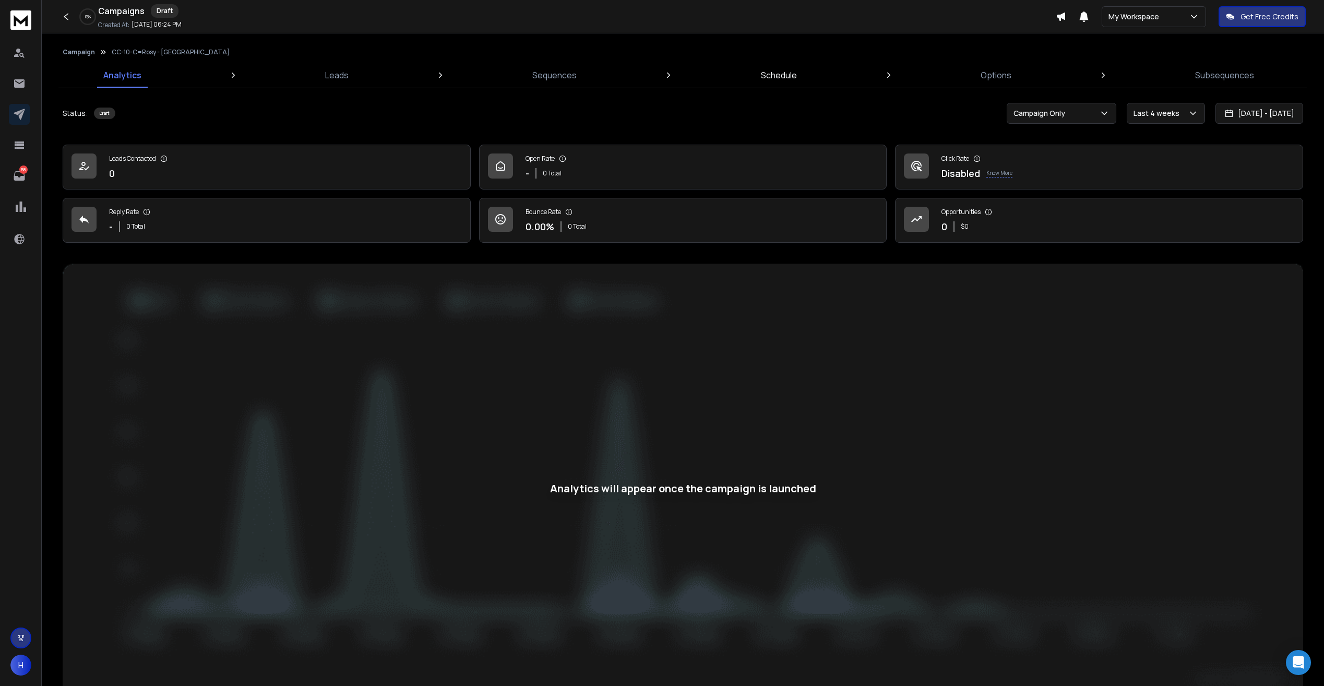
click at [780, 77] on p "Schedule" at bounding box center [779, 75] width 36 height 13
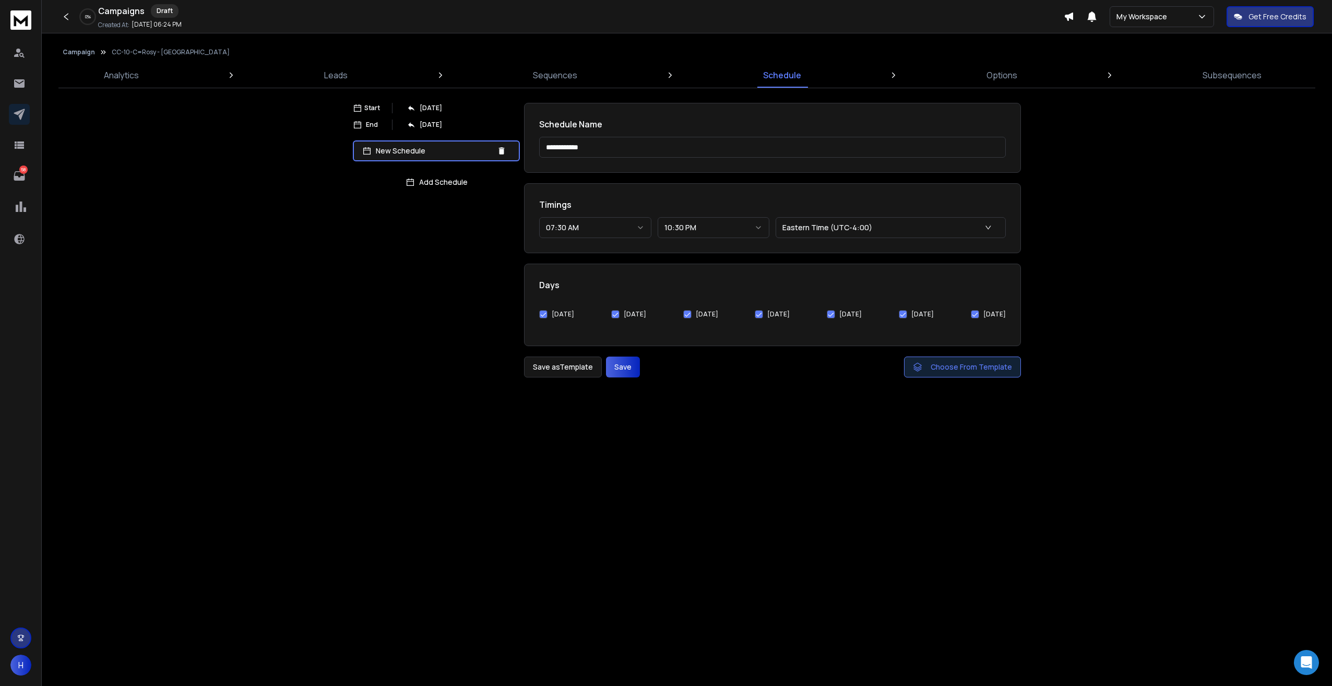
click at [949, 363] on span "Choose From Template" at bounding box center [971, 367] width 81 height 10
click at [23, 114] on icon at bounding box center [19, 114] width 13 height 13
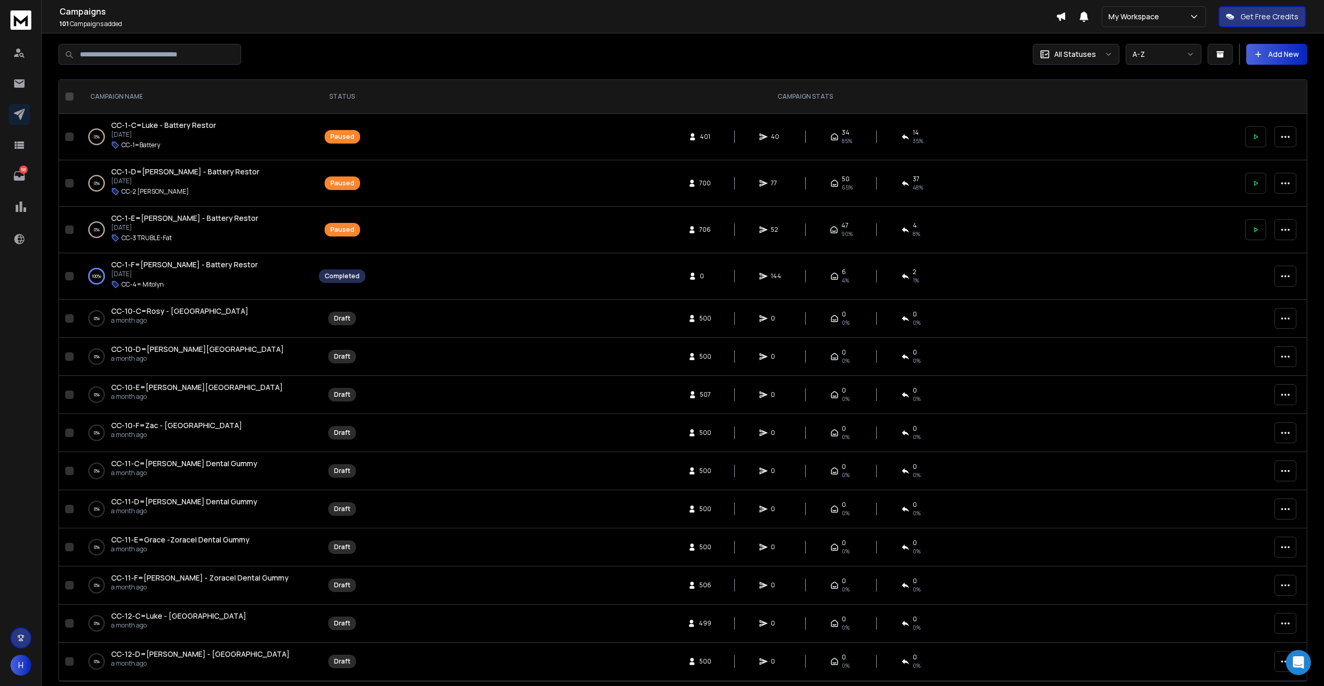
click at [207, 352] on div "0 % CC-10-D=[PERSON_NAME][GEOGRAPHIC_DATA] a month ago" at bounding box center [195, 356] width 214 height 25
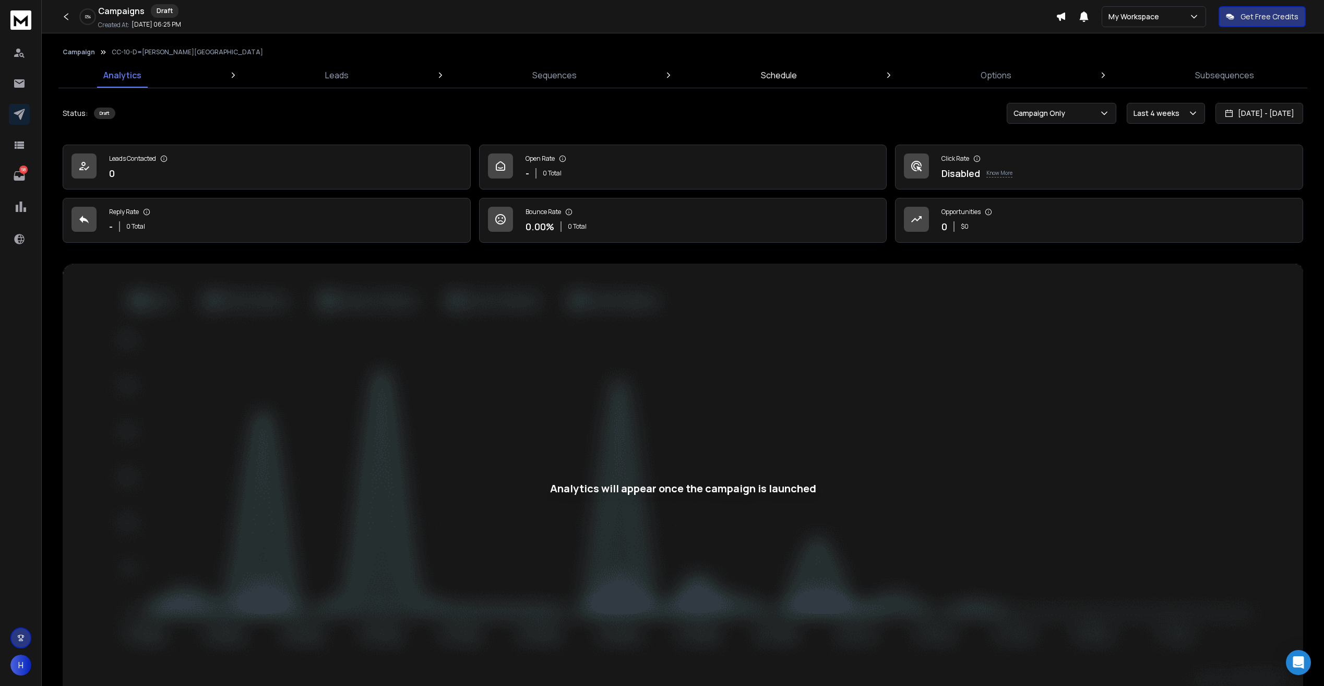
click at [782, 73] on p "Schedule" at bounding box center [779, 75] width 36 height 13
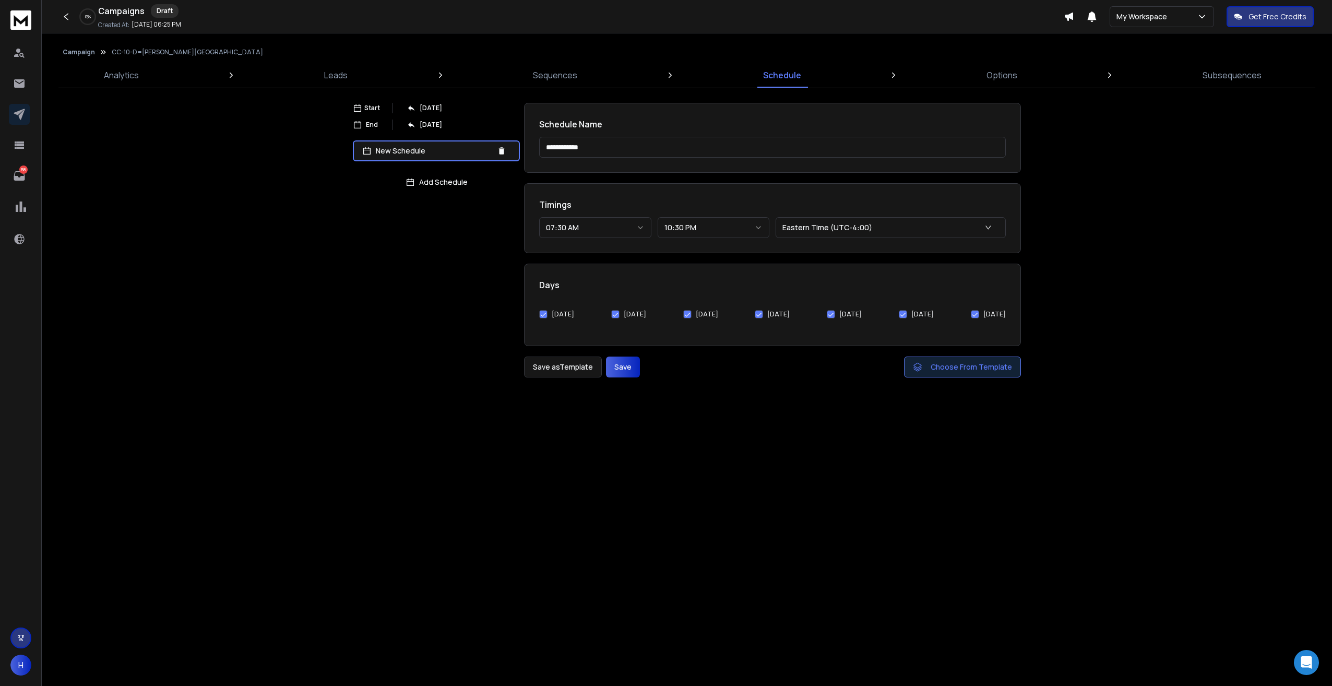
click at [964, 372] on button "Choose From Template" at bounding box center [962, 367] width 117 height 21
click at [941, 388] on p "No data present." at bounding box center [934, 386] width 46 height 8
click at [16, 114] on icon at bounding box center [19, 114] width 11 height 11
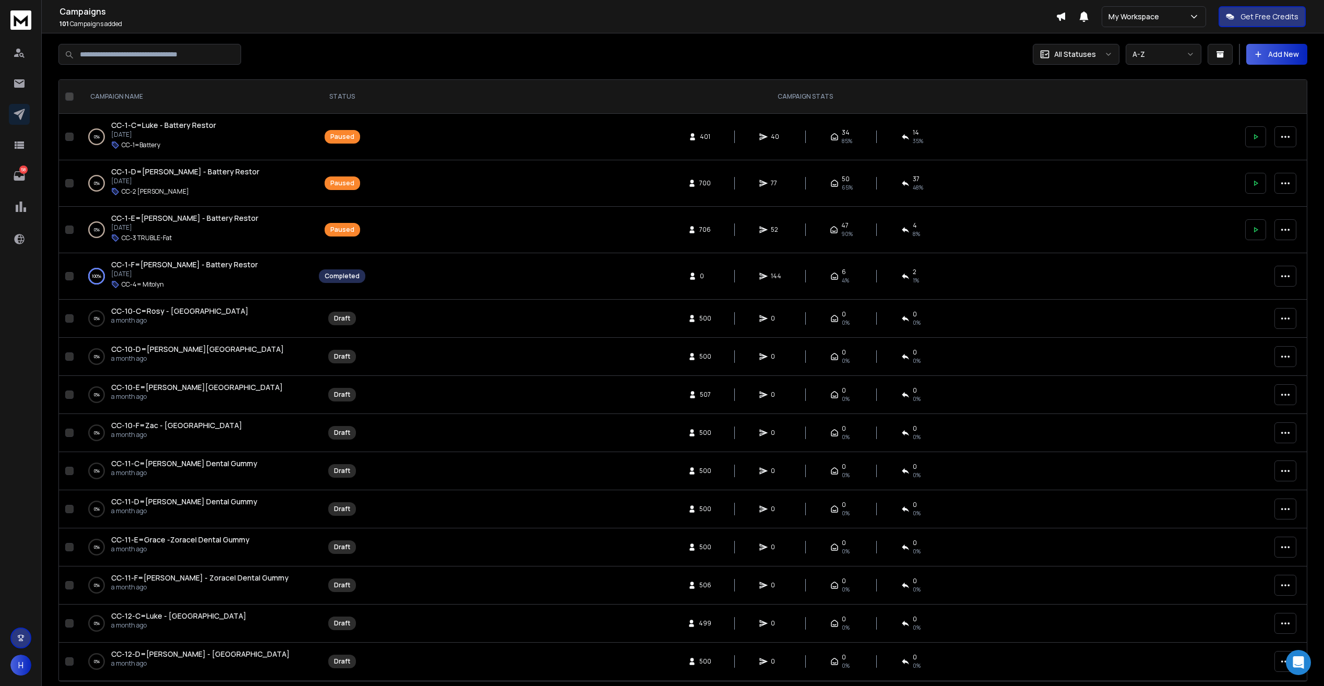
click at [168, 351] on span "CC-10-D=[PERSON_NAME][GEOGRAPHIC_DATA]" at bounding box center [197, 349] width 173 height 10
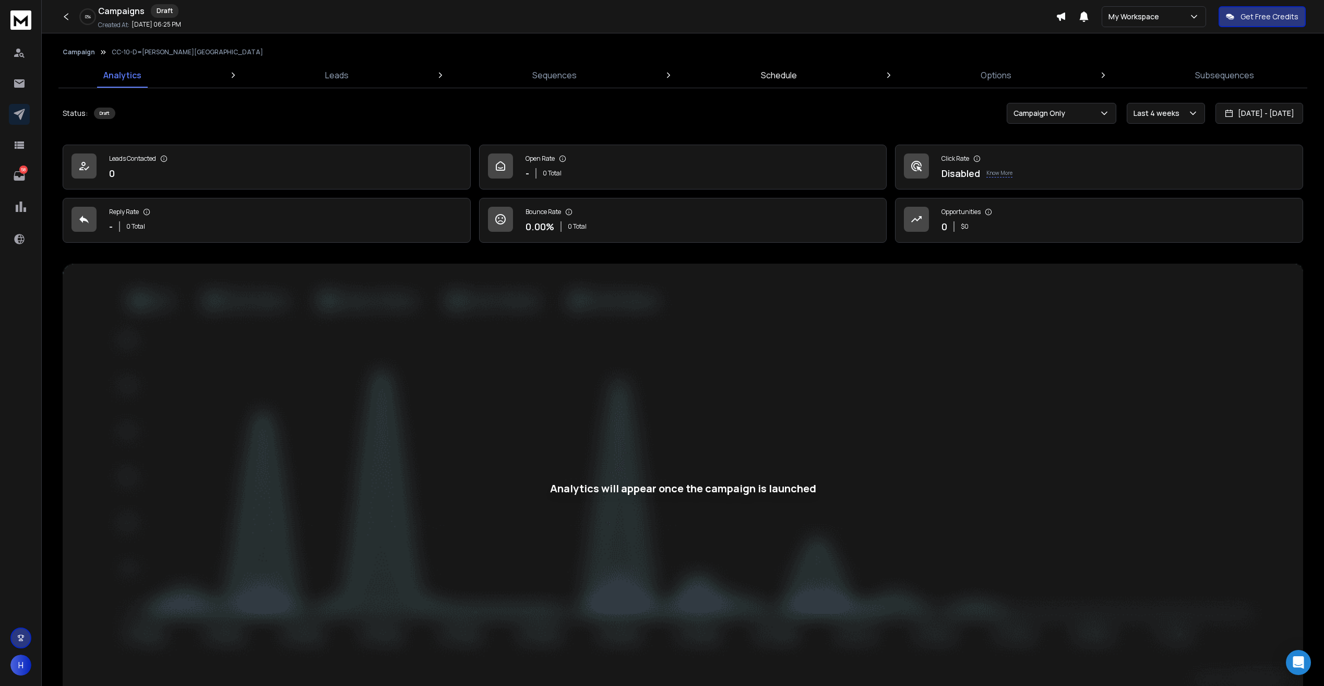
click at [785, 74] on p "Schedule" at bounding box center [779, 75] width 36 height 13
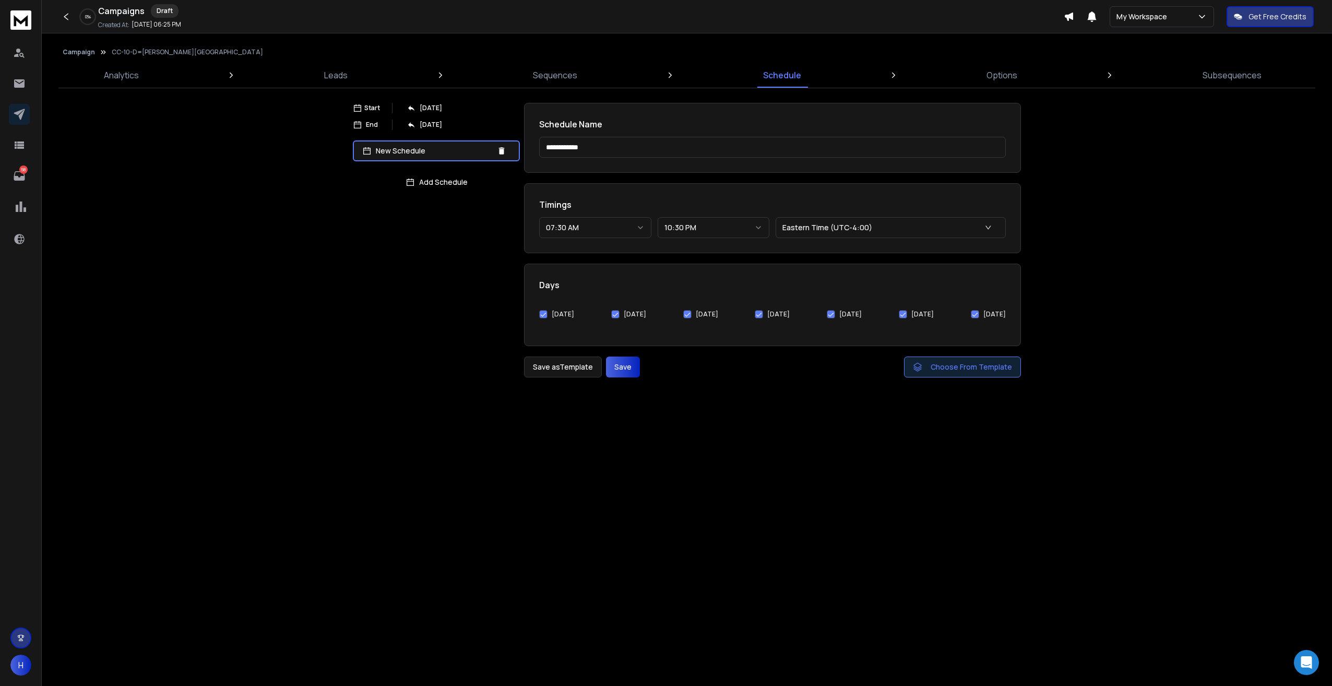
click at [948, 364] on span "Choose From Template" at bounding box center [971, 367] width 81 height 10
click at [21, 113] on icon at bounding box center [19, 114] width 13 height 13
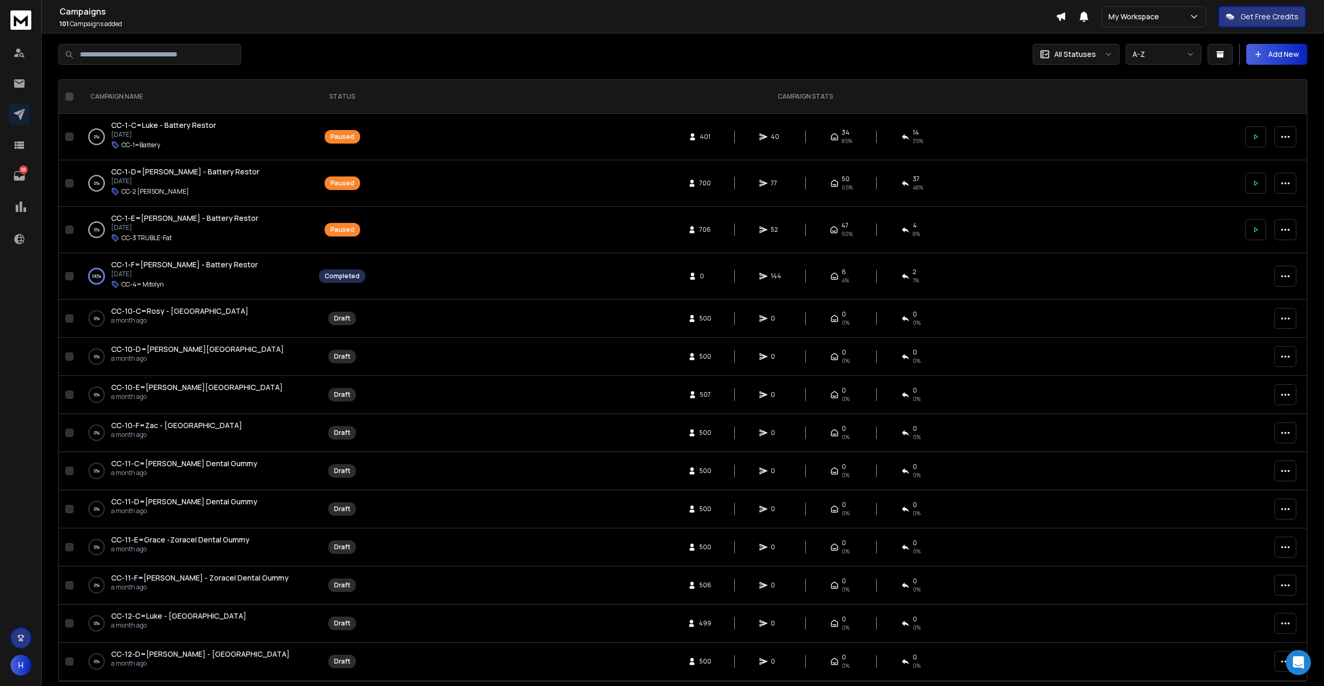
click at [177, 392] on span "CC-10-E=[PERSON_NAME][GEOGRAPHIC_DATA]" at bounding box center [197, 387] width 172 height 10
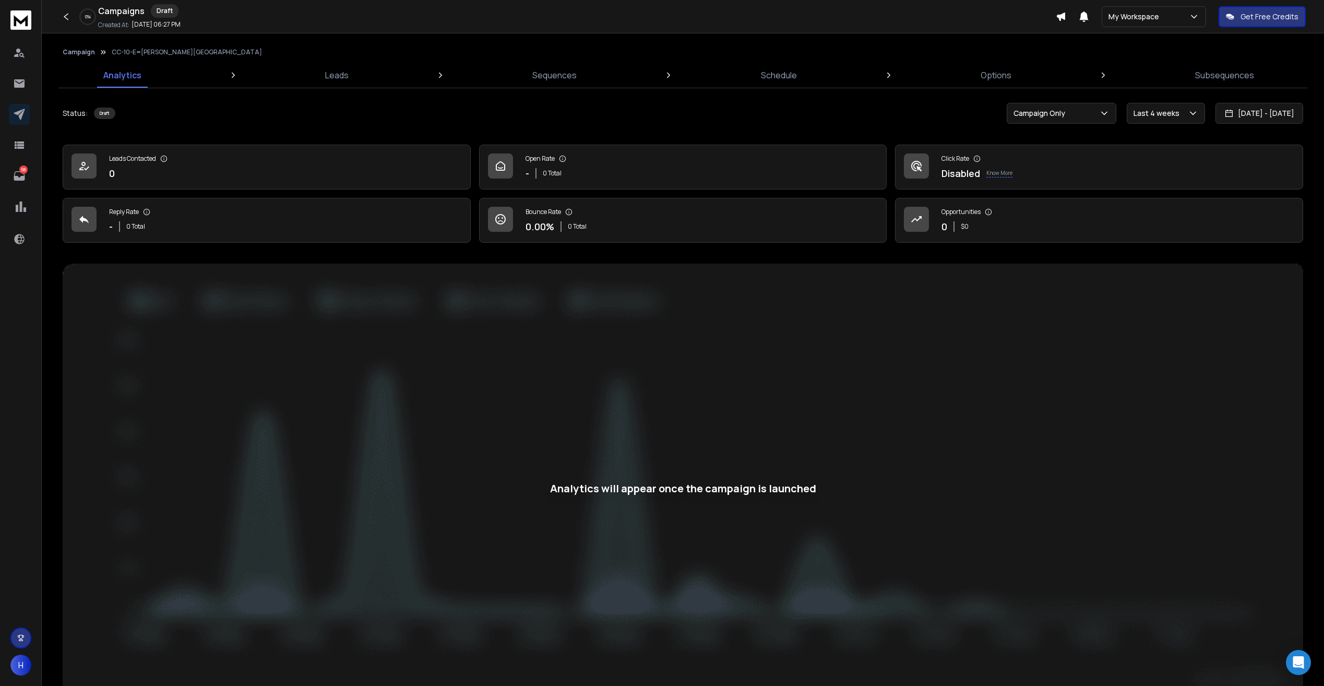
click at [749, 79] on div "Analytics Leads Sequences Schedule Options Subsequences" at bounding box center [678, 75] width 1241 height 25
click at [768, 76] on p "Schedule" at bounding box center [779, 75] width 36 height 13
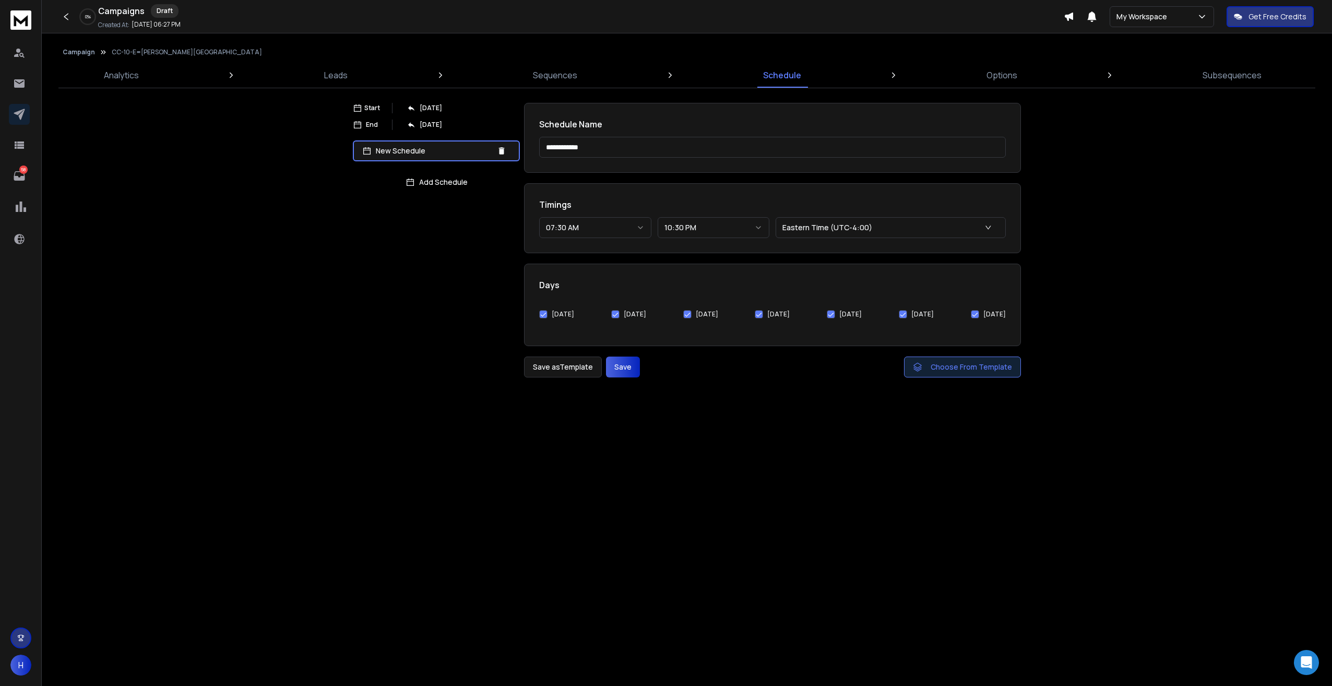
click at [956, 366] on span "Choose From Template" at bounding box center [971, 367] width 81 height 10
click at [18, 115] on icon at bounding box center [19, 114] width 13 height 13
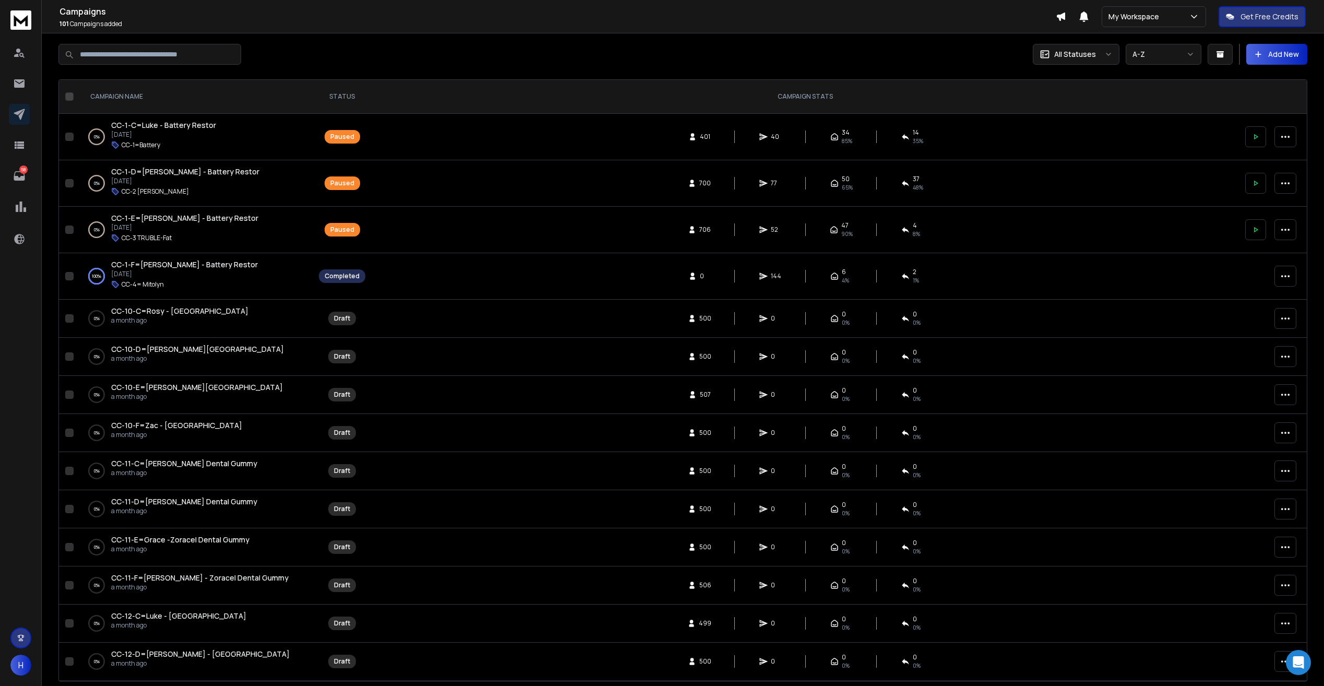
click at [198, 435] on div "0 % CC-10-F=Zac - [GEOGRAPHIC_DATA] a month ago" at bounding box center [195, 432] width 214 height 25
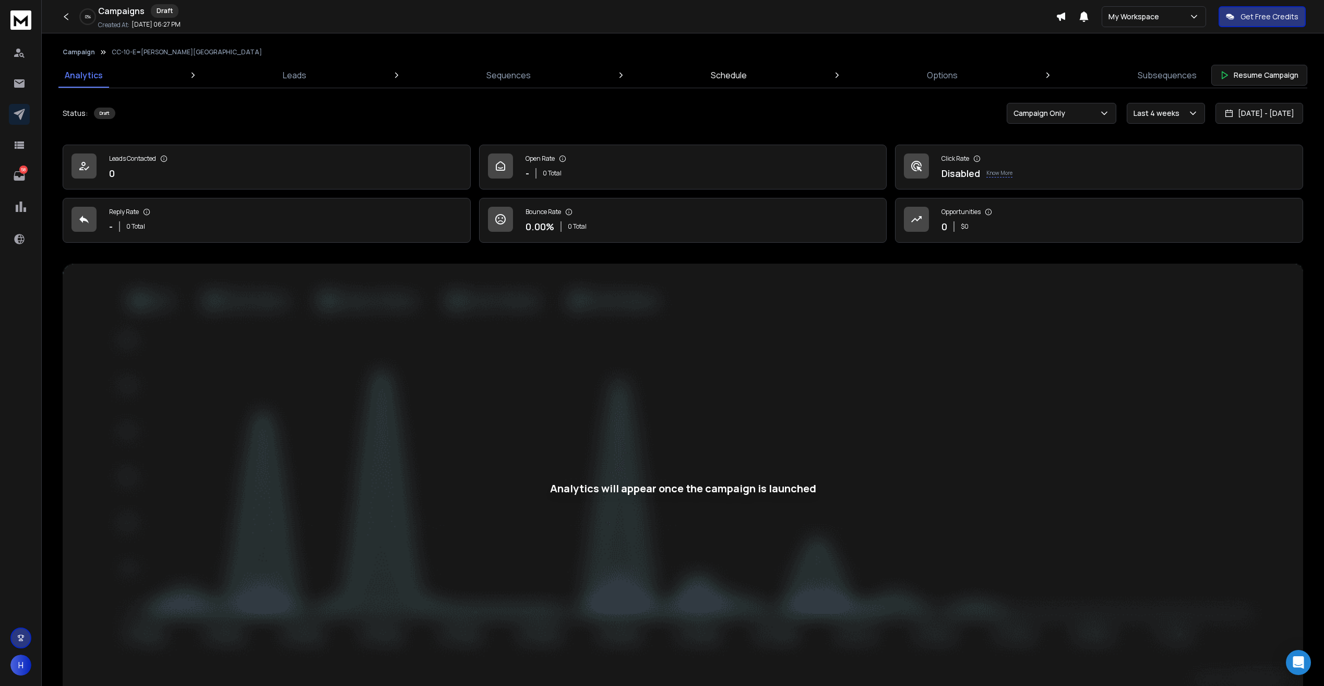
click at [724, 79] on p "Schedule" at bounding box center [729, 75] width 36 height 13
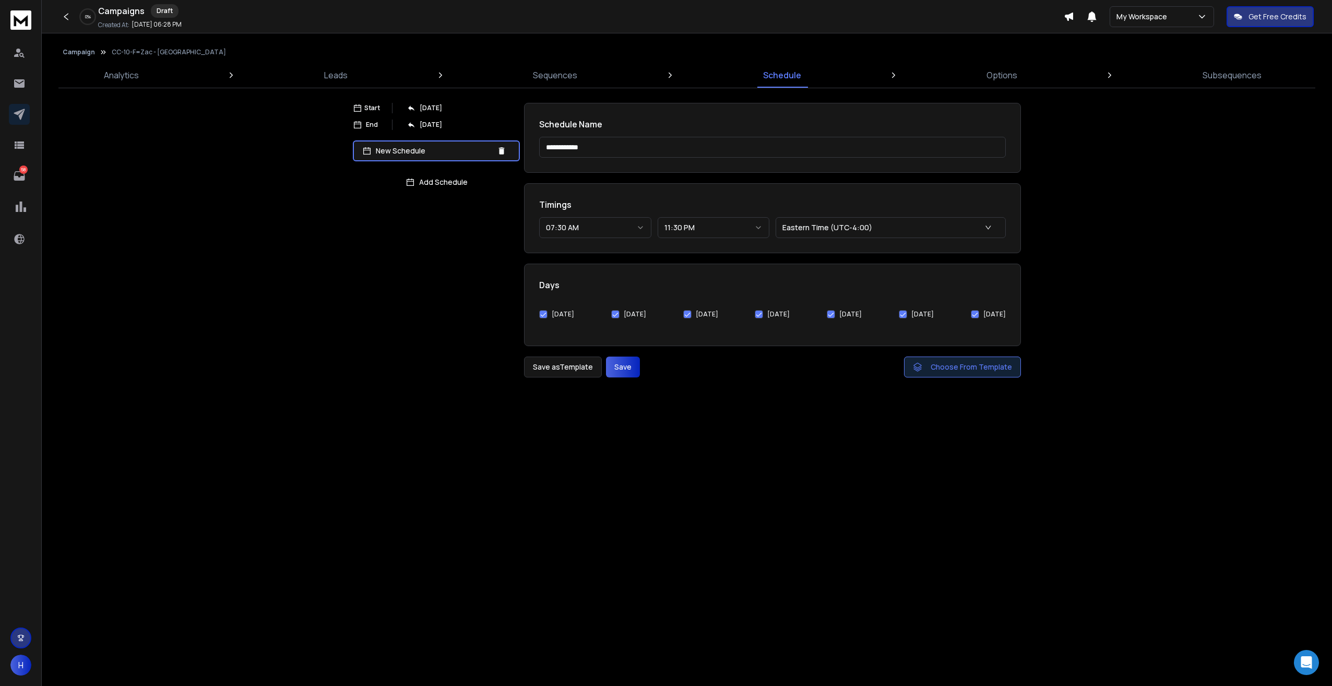
click at [985, 364] on span "Choose From Template" at bounding box center [971, 367] width 81 height 10
click at [19, 116] on icon at bounding box center [19, 114] width 11 height 11
